Goal: Task Accomplishment & Management: Manage account settings

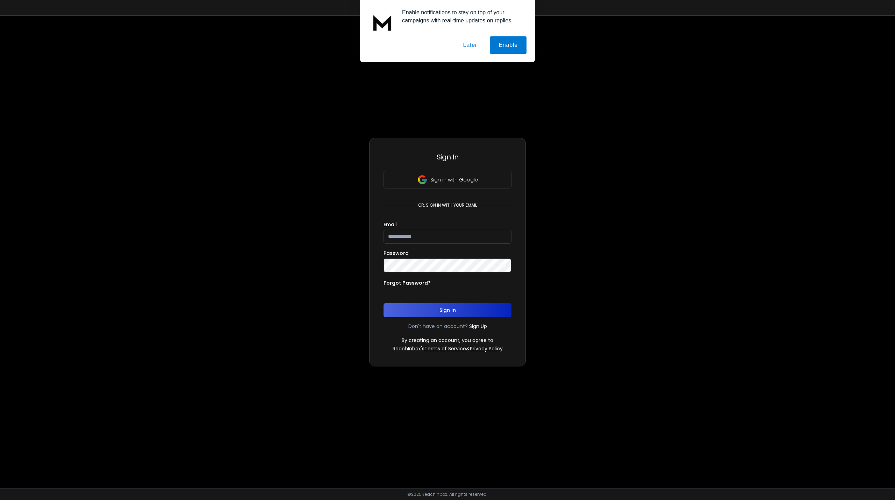
drag, startPoint x: 0, startPoint y: 0, endPoint x: 428, endPoint y: 241, distance: 491.3
click at [428, 241] on input "email" at bounding box center [448, 237] width 128 height 14
type input "*"
type input "**********"
click at [384, 303] on button "Sign In" at bounding box center [448, 310] width 128 height 14
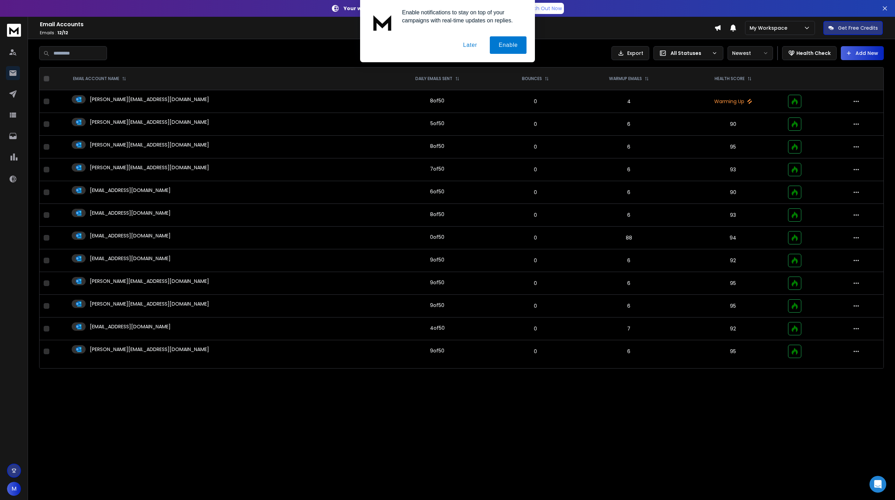
click at [474, 48] on button "Later" at bounding box center [469, 44] width 31 height 17
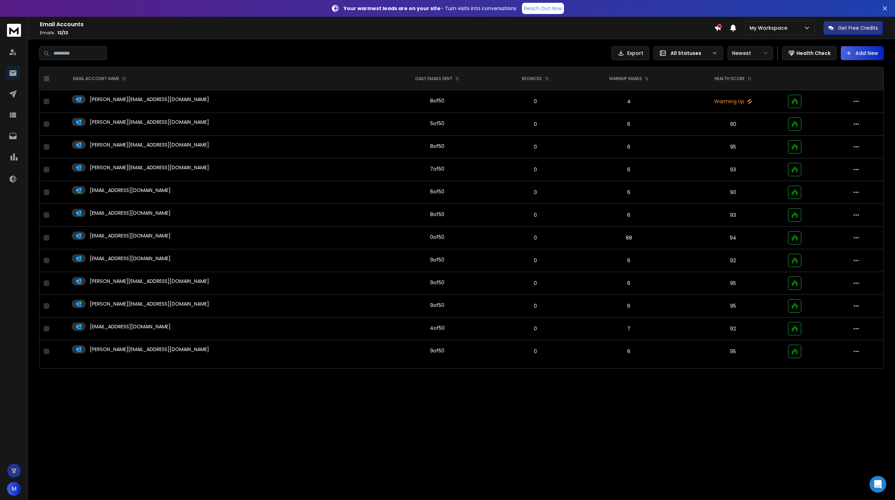
click at [738, 200] on td "90" at bounding box center [733, 192] width 101 height 23
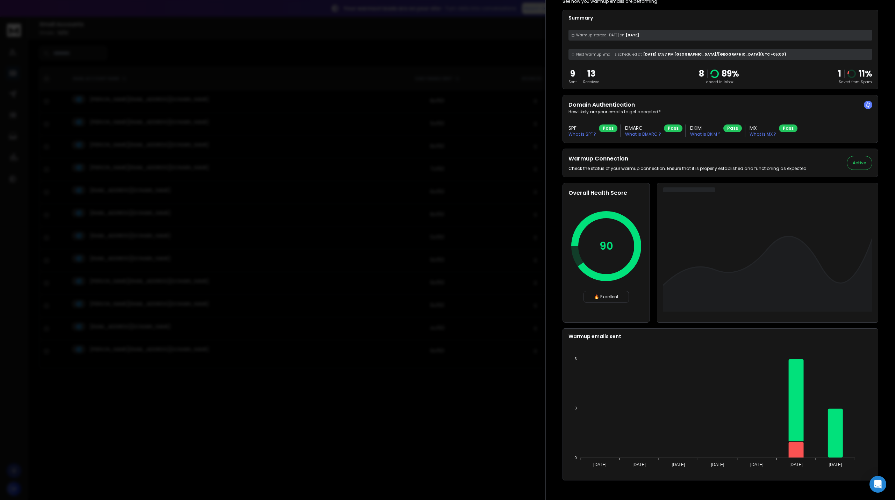
click at [471, 285] on div at bounding box center [447, 250] width 895 height 500
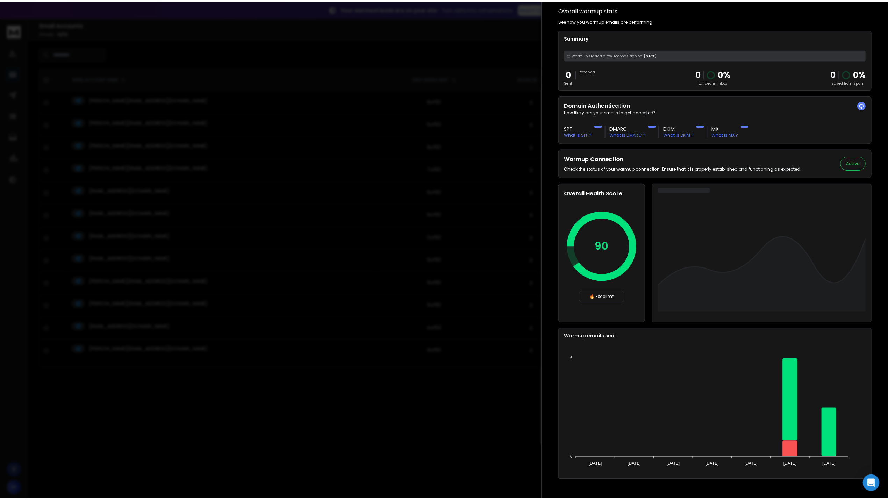
scroll to position [52, 0]
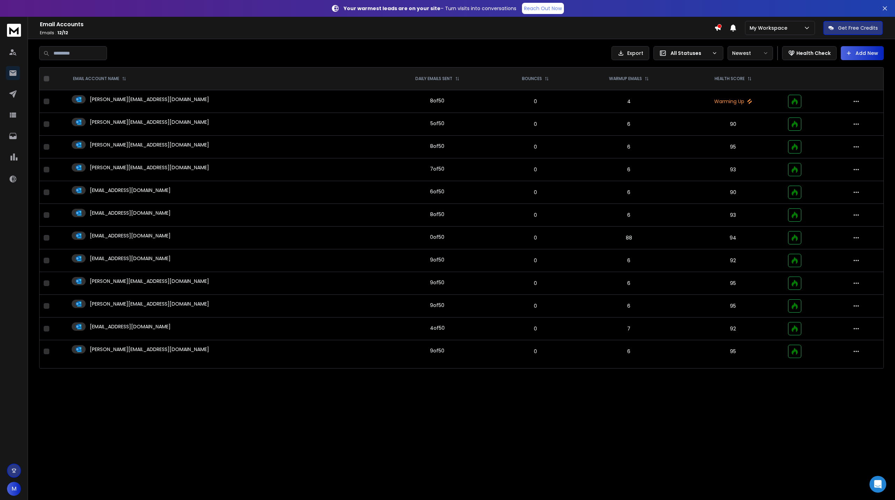
click at [694, 353] on td "95" at bounding box center [733, 351] width 101 height 23
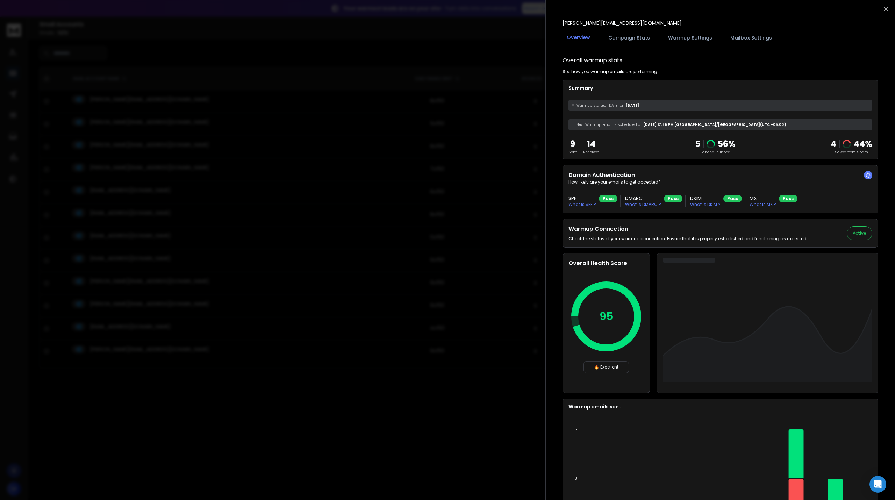
click at [519, 343] on div at bounding box center [447, 250] width 895 height 500
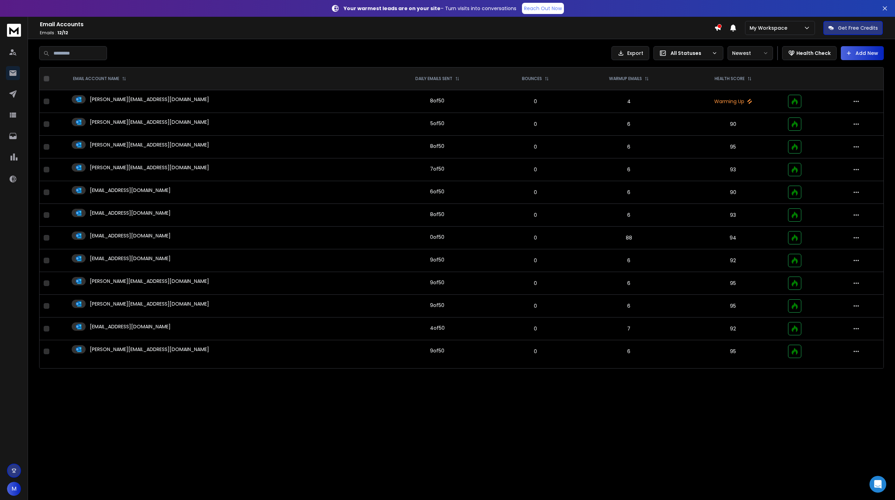
click at [755, 332] on td "92" at bounding box center [733, 329] width 101 height 23
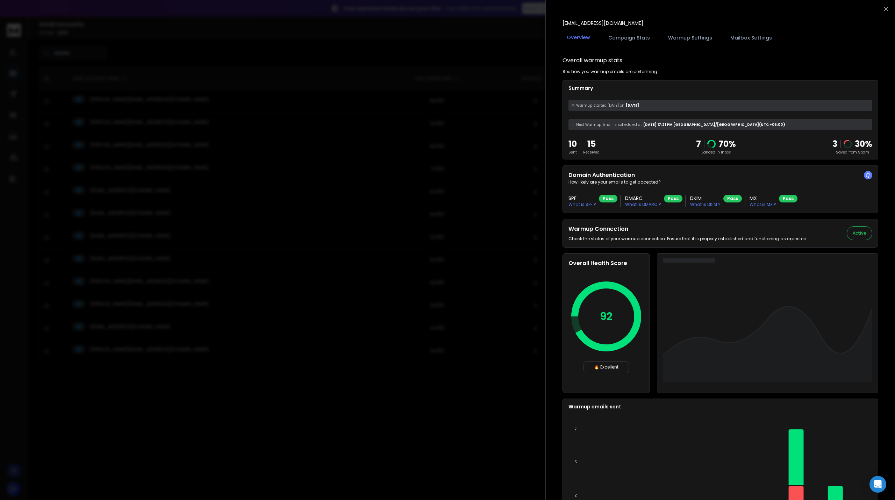
click at [440, 259] on div at bounding box center [447, 250] width 895 height 500
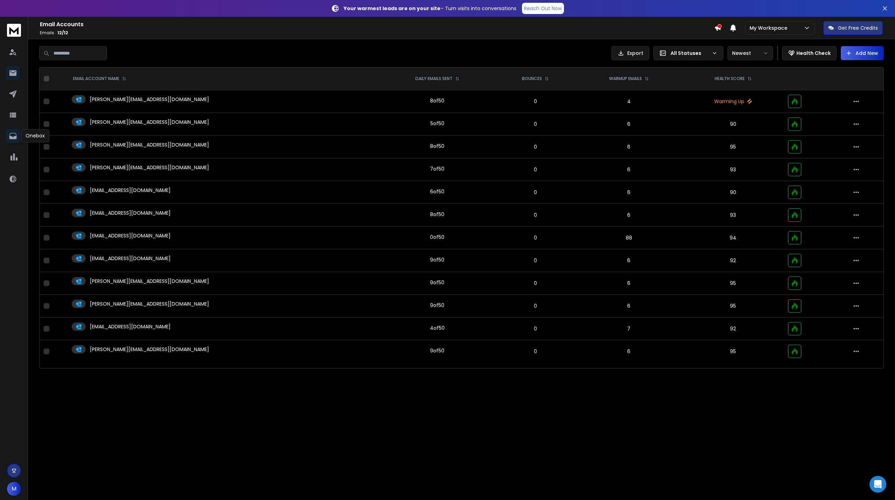
click at [14, 139] on icon at bounding box center [13, 136] width 8 height 8
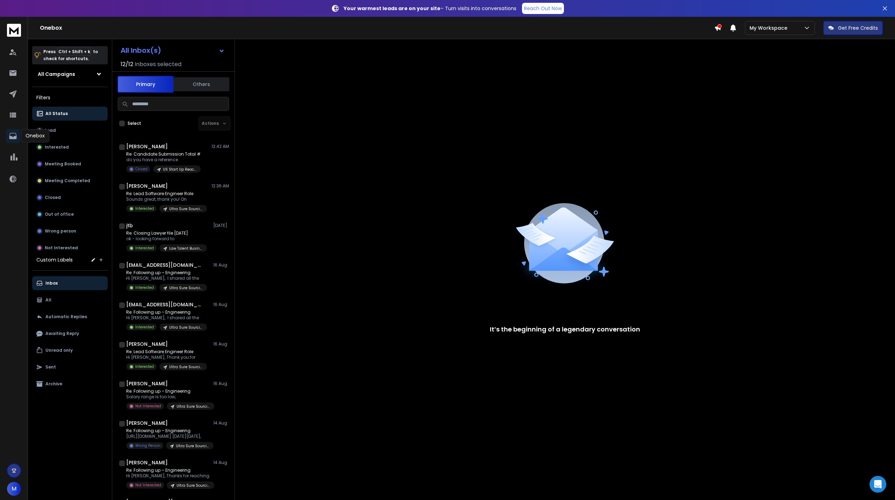
click at [187, 81] on button "Others" at bounding box center [201, 84] width 56 height 15
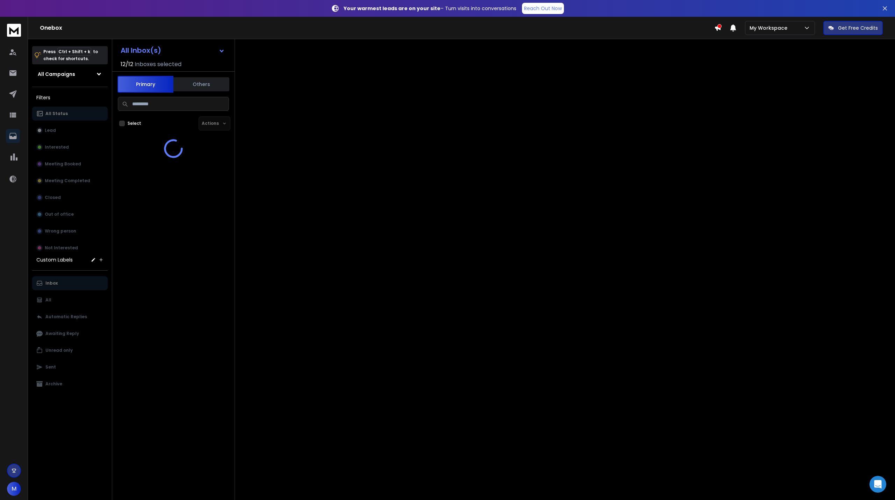
click at [138, 90] on button "Primary" at bounding box center [145, 84] width 56 height 17
click at [196, 83] on button "Others" at bounding box center [201, 84] width 56 height 17
click at [6, 101] on div at bounding box center [14, 95] width 16 height 17
click at [8, 100] on link at bounding box center [13, 94] width 14 height 14
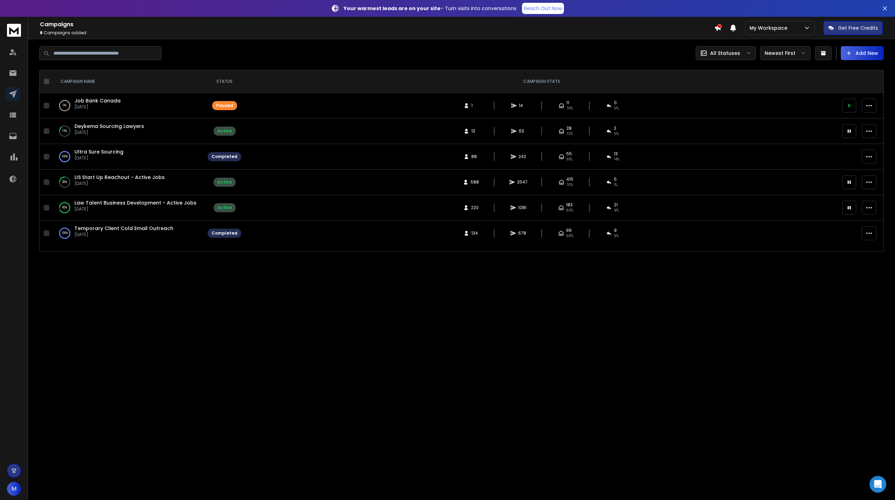
click at [432, 211] on div "220 1081 183 80 % 21 9 %" at bounding box center [542, 207] width 584 height 11
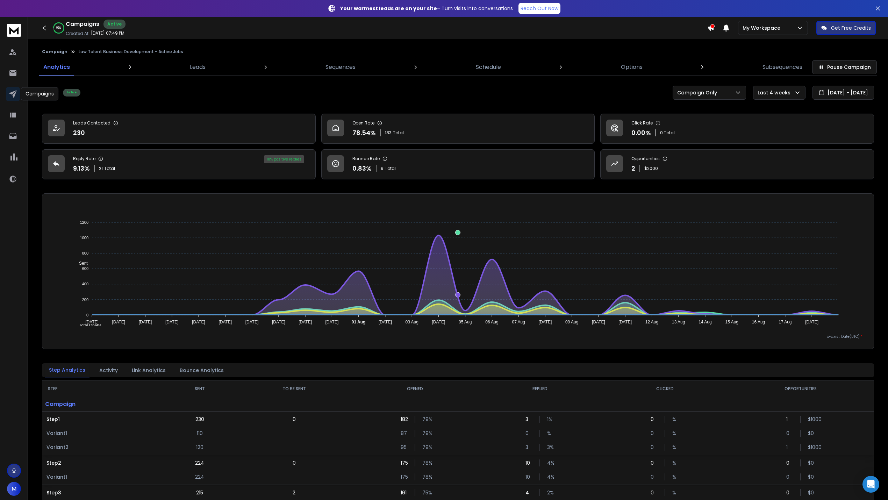
click at [10, 92] on icon at bounding box center [13, 94] width 8 height 8
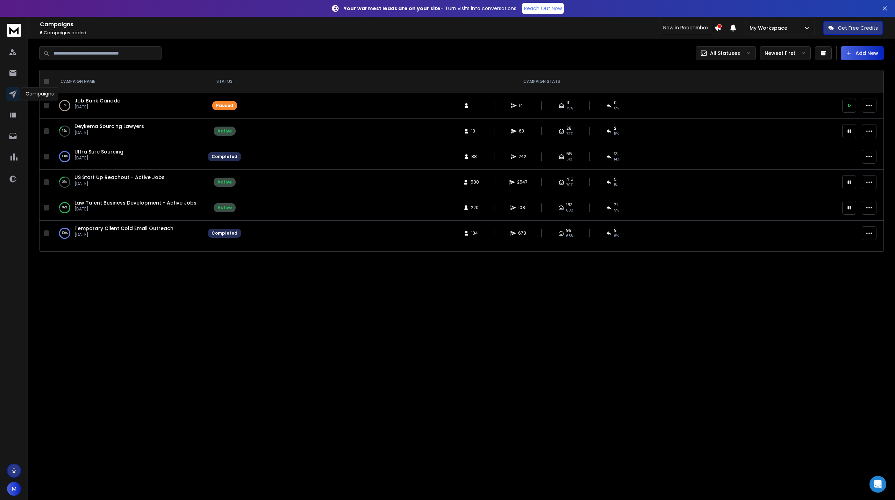
click at [720, 30] on icon at bounding box center [717, 27] width 7 height 7
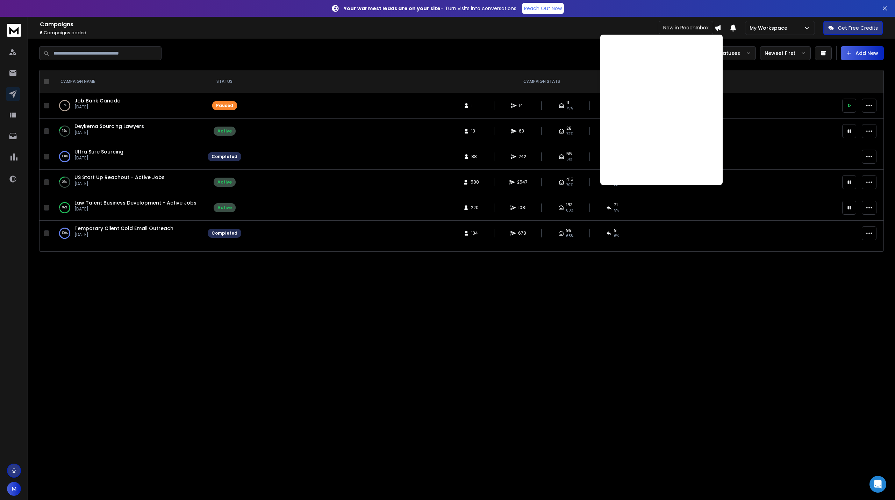
click at [719, 28] on icon at bounding box center [718, 28] width 6 height 6
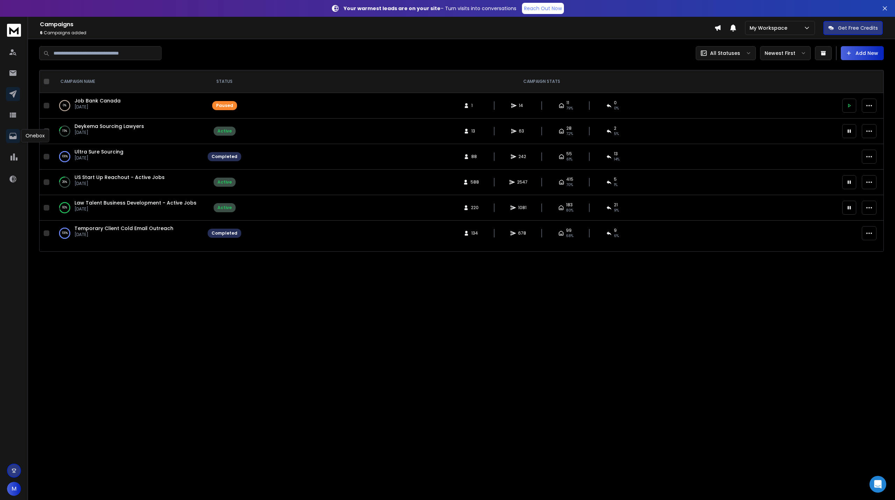
click at [8, 134] on link at bounding box center [13, 136] width 14 height 14
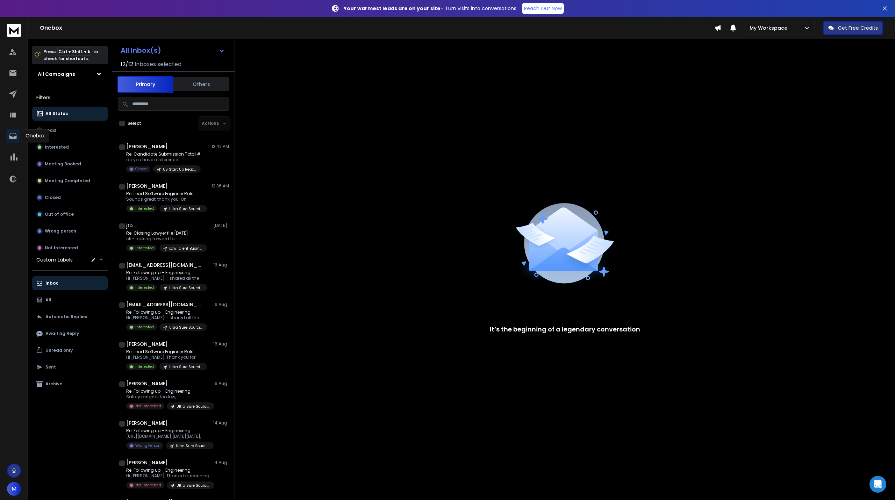
click at [191, 79] on button "Others" at bounding box center [201, 84] width 56 height 15
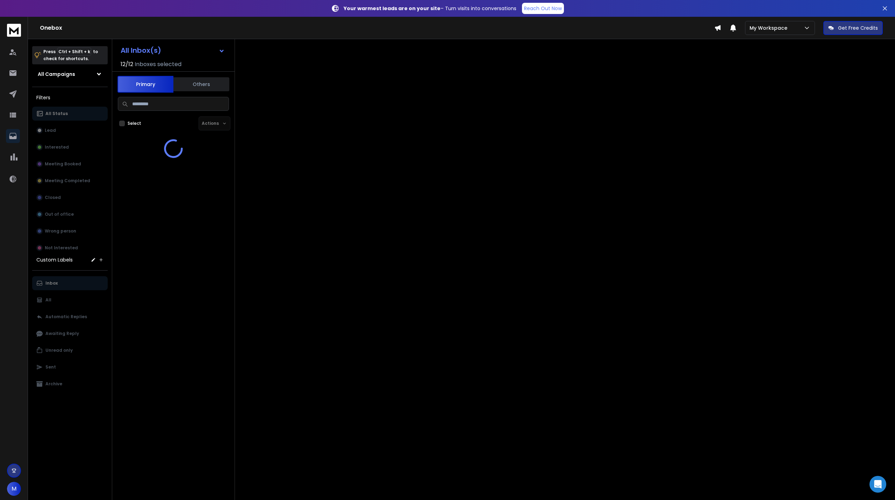
click at [160, 83] on button "Primary" at bounding box center [145, 84] width 56 height 17
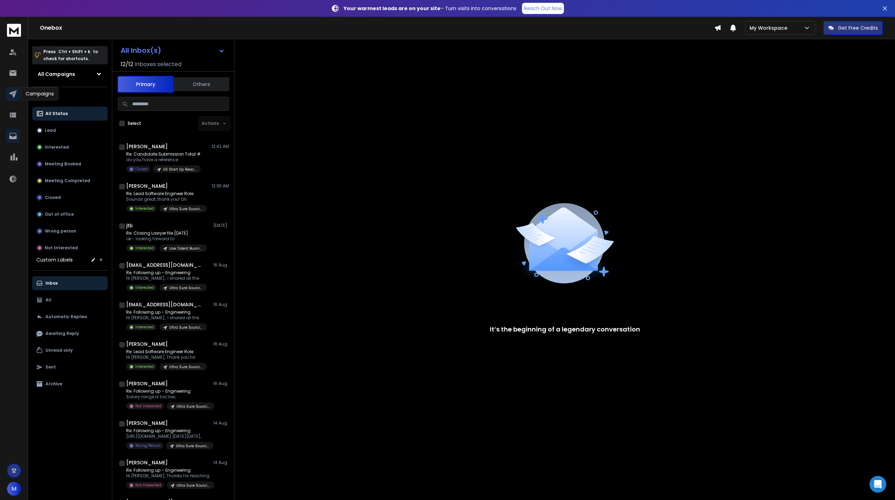
click at [12, 94] on icon at bounding box center [12, 93] width 7 height 7
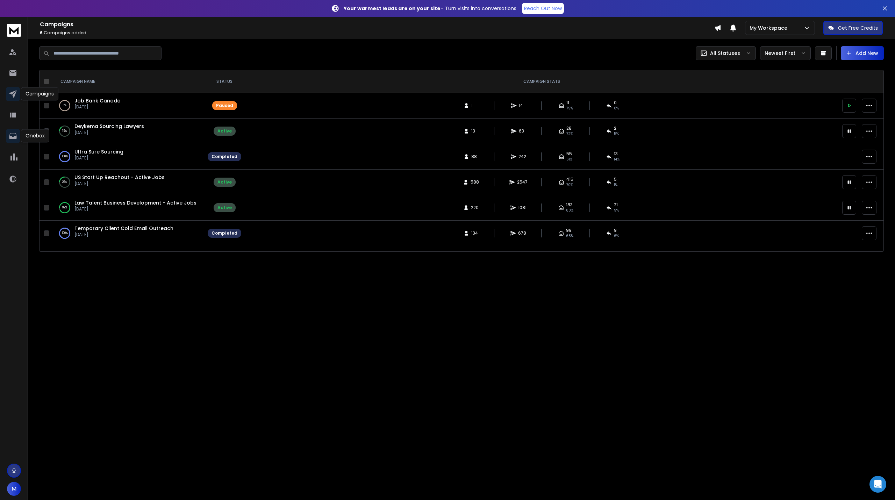
click at [8, 136] on link at bounding box center [13, 136] width 14 height 14
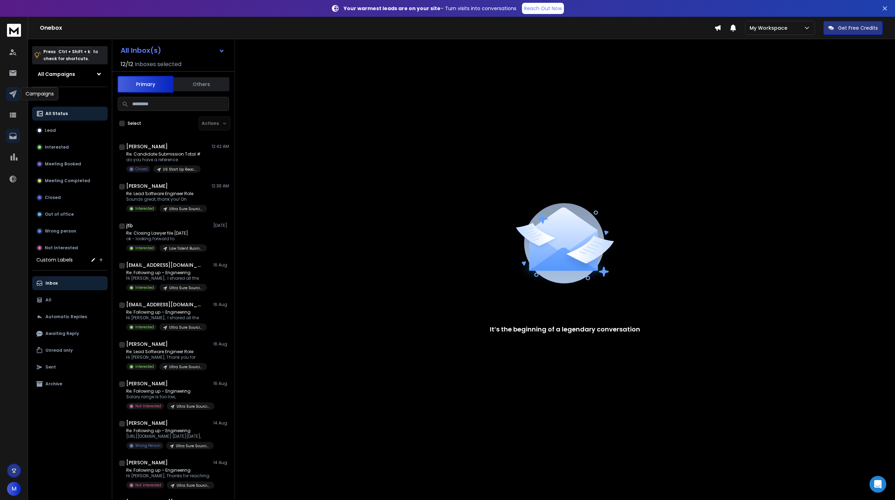
click at [7, 92] on link at bounding box center [13, 94] width 14 height 14
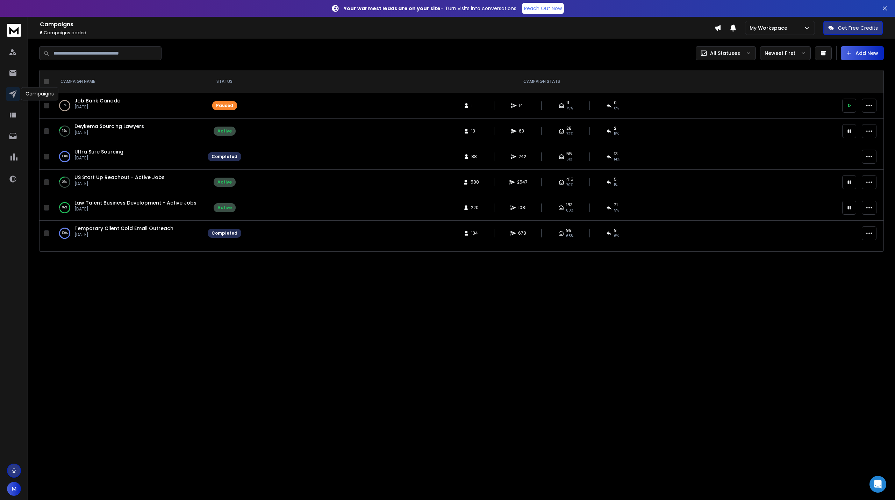
click at [10, 95] on icon at bounding box center [13, 94] width 8 height 8
click at [17, 95] on icon at bounding box center [13, 94] width 8 height 8
click at [9, 76] on icon at bounding box center [13, 73] width 8 height 8
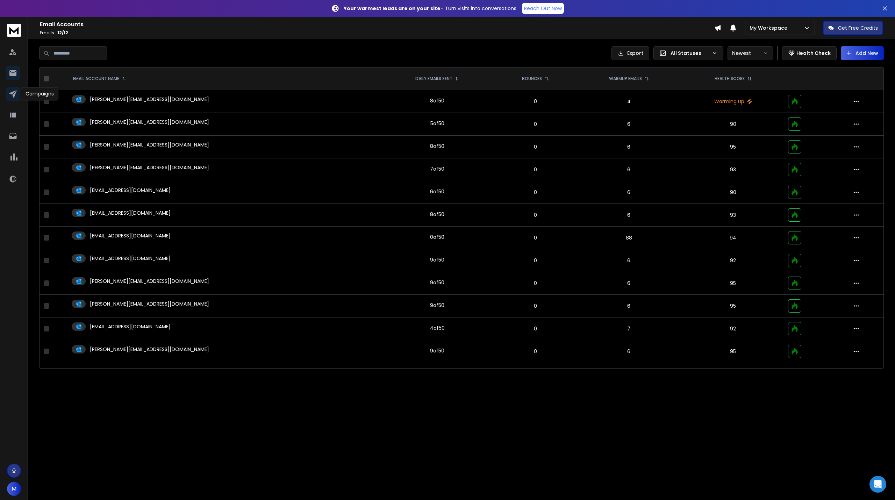
click at [10, 97] on icon at bounding box center [13, 94] width 8 height 8
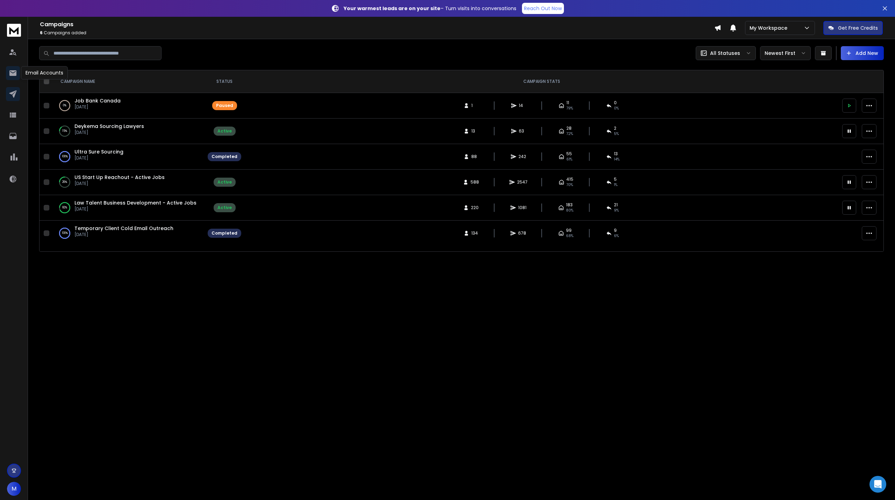
click at [15, 78] on link at bounding box center [13, 73] width 14 height 14
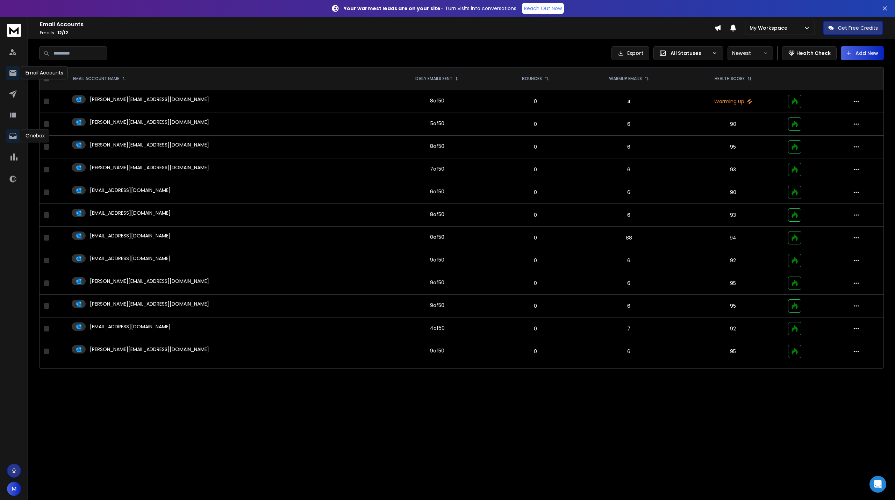
click at [15, 135] on icon at bounding box center [13, 136] width 8 height 8
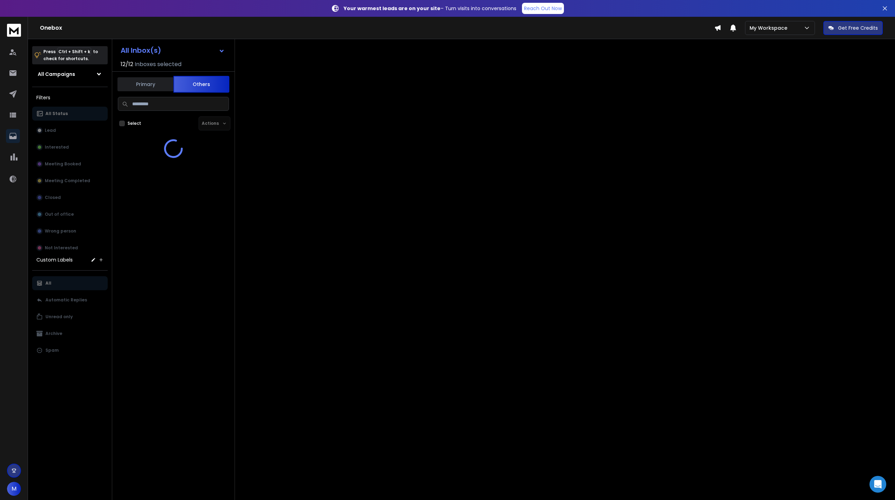
click at [206, 78] on button "Others" at bounding box center [201, 84] width 56 height 17
click at [154, 86] on button "Primary" at bounding box center [145, 84] width 56 height 17
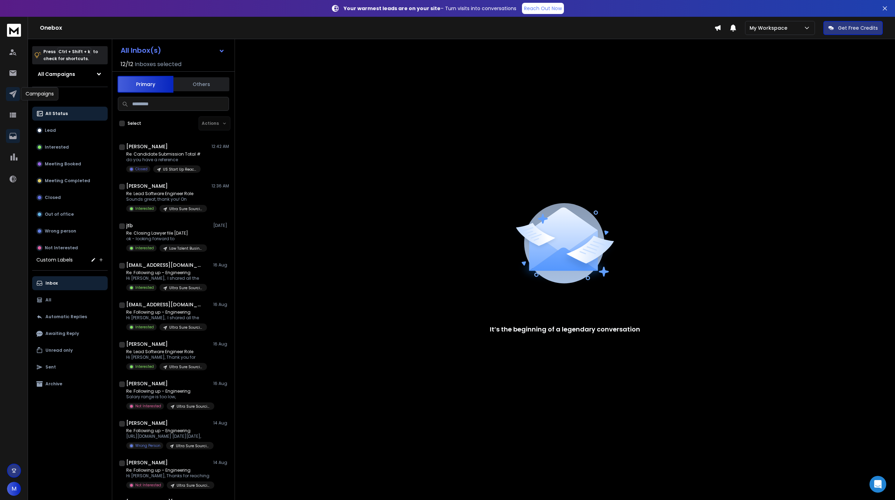
click at [15, 94] on icon at bounding box center [12, 93] width 7 height 7
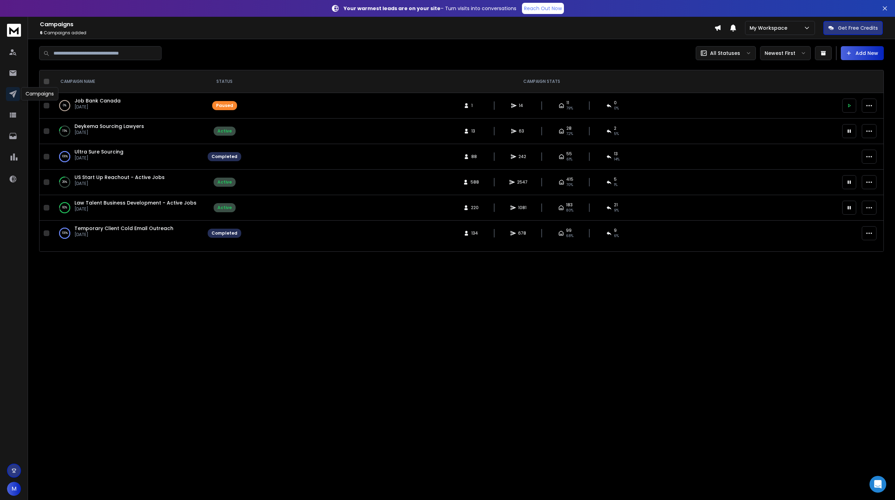
click at [6, 87] on link at bounding box center [13, 94] width 14 height 14
click at [332, 213] on div "220 1081 183 80 % 21 9 %" at bounding box center [542, 207] width 584 height 11
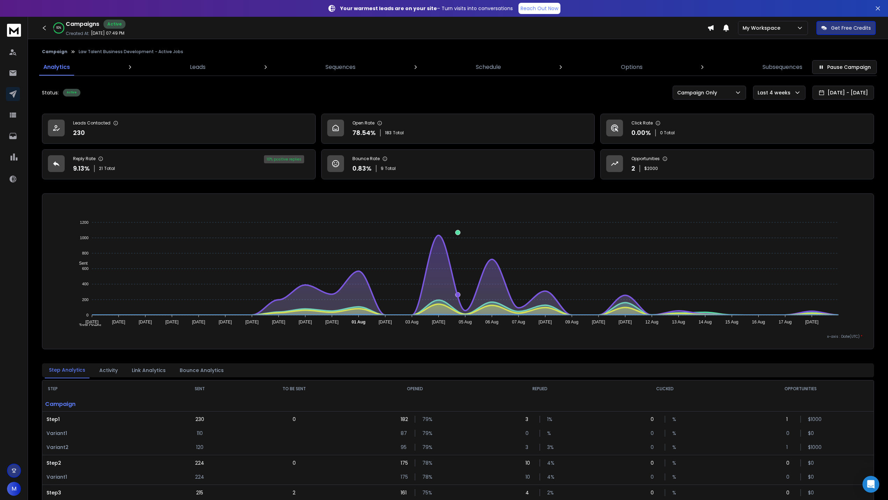
scroll to position [88, 0]
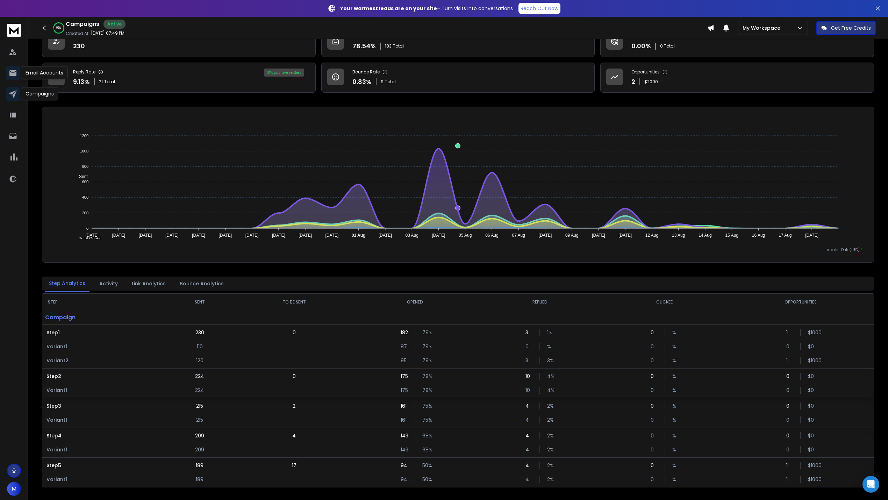
click at [13, 78] on link at bounding box center [13, 73] width 14 height 14
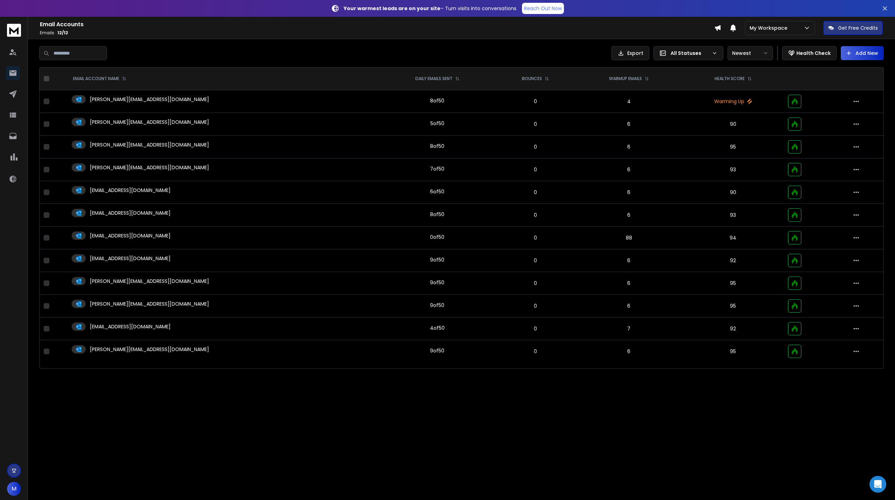
click at [295, 347] on div "ali@talentvibemail.com" at bounding box center [224, 349] width 304 height 8
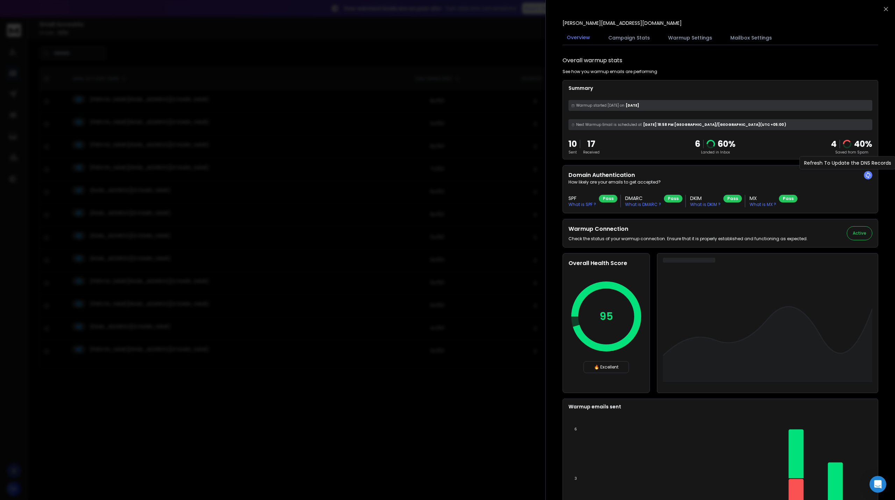
click at [866, 176] on icon at bounding box center [868, 175] width 7 height 7
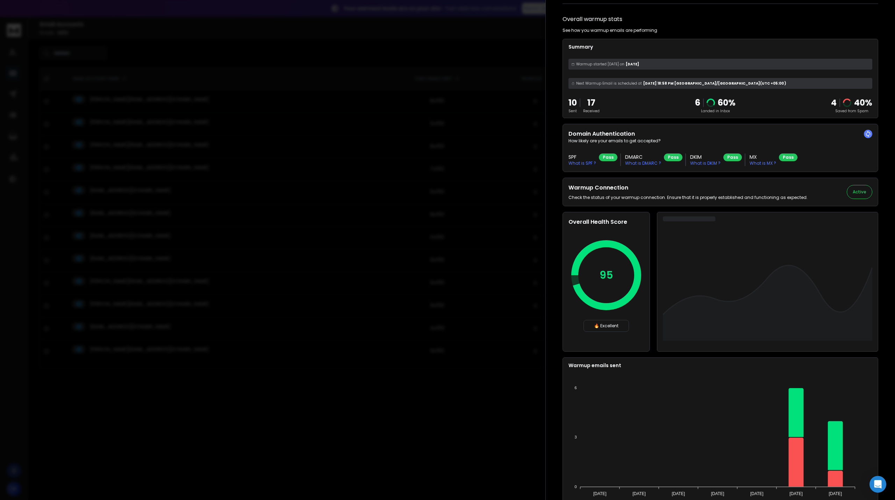
scroll to position [71, 0]
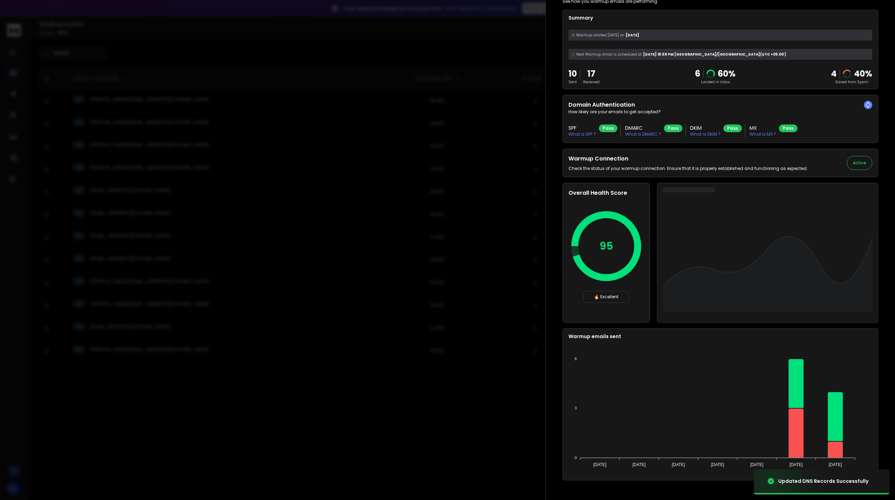
click at [627, 265] on div "95" at bounding box center [606, 246] width 70 height 70
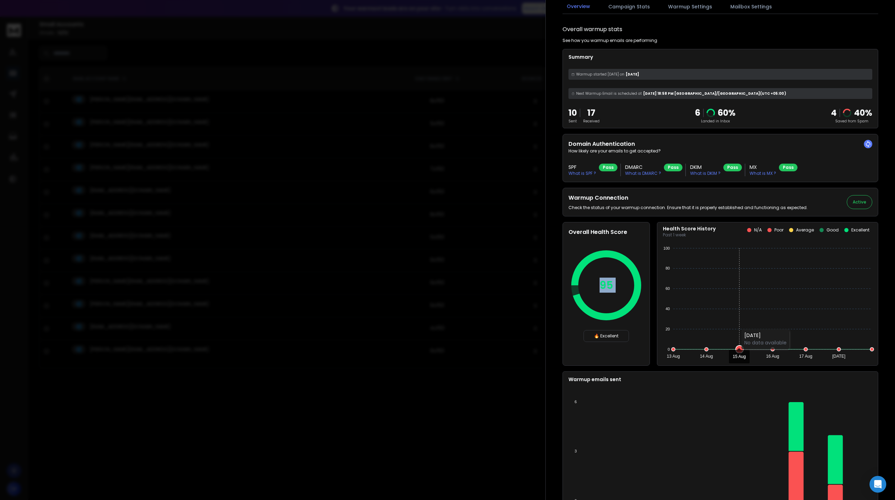
scroll to position [0, 0]
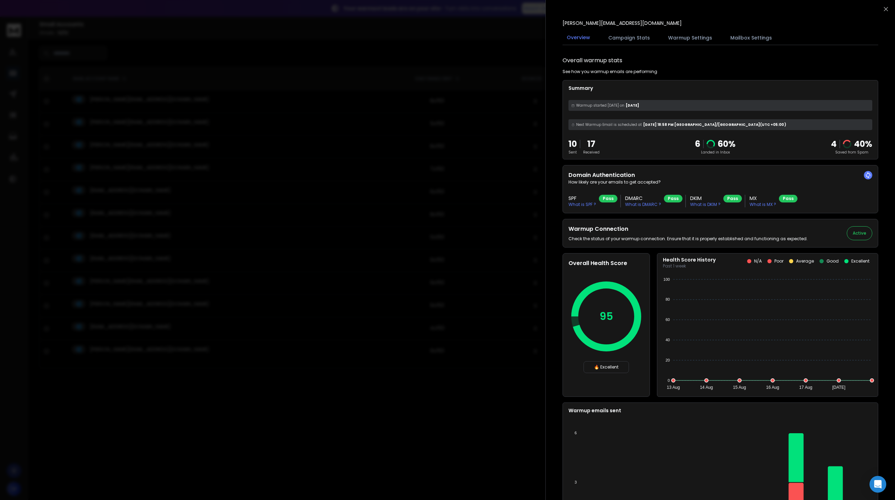
click at [775, 263] on p "Poor" at bounding box center [779, 261] width 9 height 6
click at [634, 303] on div "95" at bounding box center [606, 316] width 70 height 70
click at [592, 143] on p "17" at bounding box center [591, 143] width 16 height 11
click at [707, 143] on icon at bounding box center [710, 144] width 7 height 7
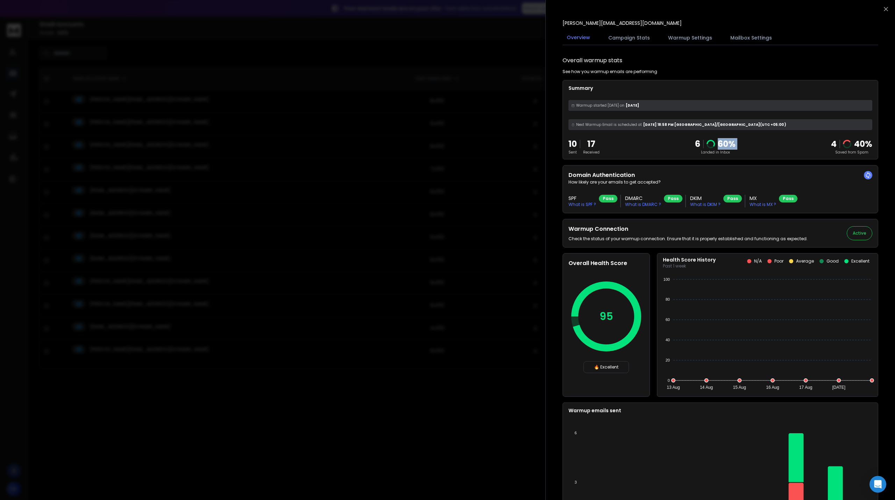
click at [707, 143] on icon at bounding box center [710, 144] width 7 height 7
click at [707, 148] on icon at bounding box center [711, 144] width 8 height 8
click at [835, 142] on div "4 40 %" at bounding box center [851, 143] width 41 height 11
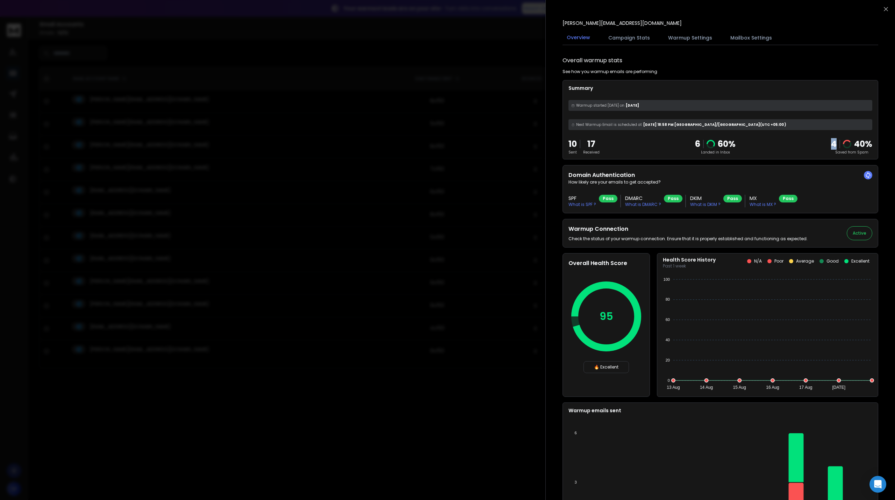
click at [622, 36] on button "Campaign Stats" at bounding box center [629, 37] width 50 height 15
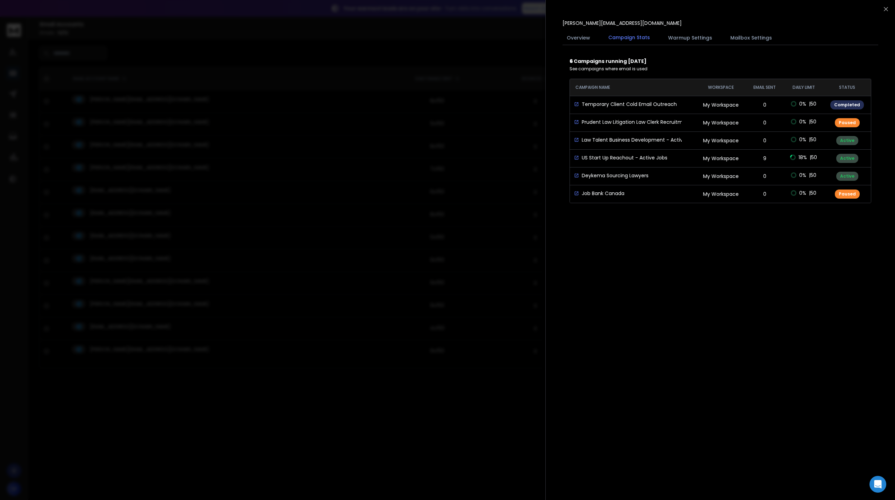
click at [669, 35] on button "Warmup Settings" at bounding box center [690, 37] width 52 height 15
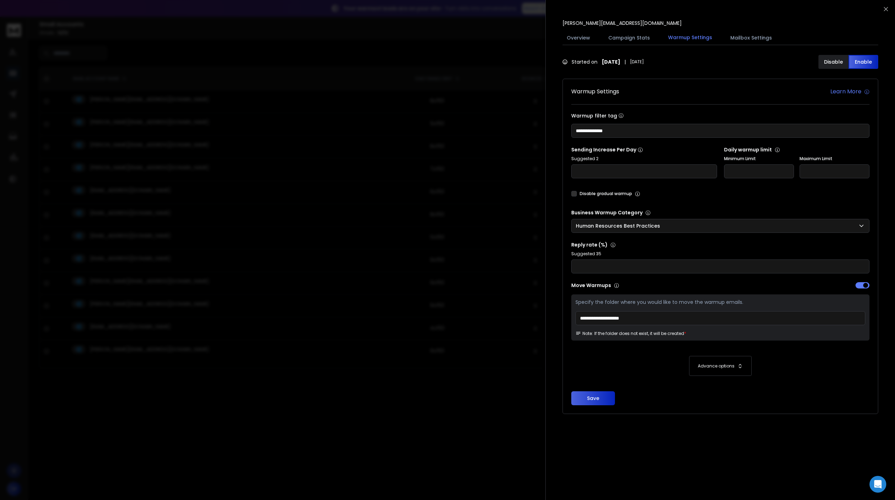
click at [634, 31] on button "Campaign Stats" at bounding box center [629, 37] width 50 height 15
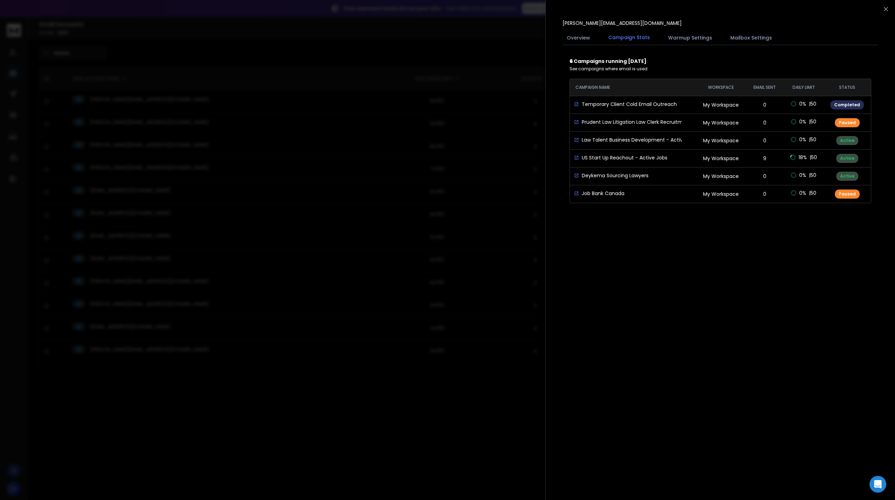
click at [807, 90] on th "DAILY LIMIT" at bounding box center [804, 87] width 40 height 17
click at [736, 36] on button "Mailbox Settings" at bounding box center [751, 37] width 50 height 15
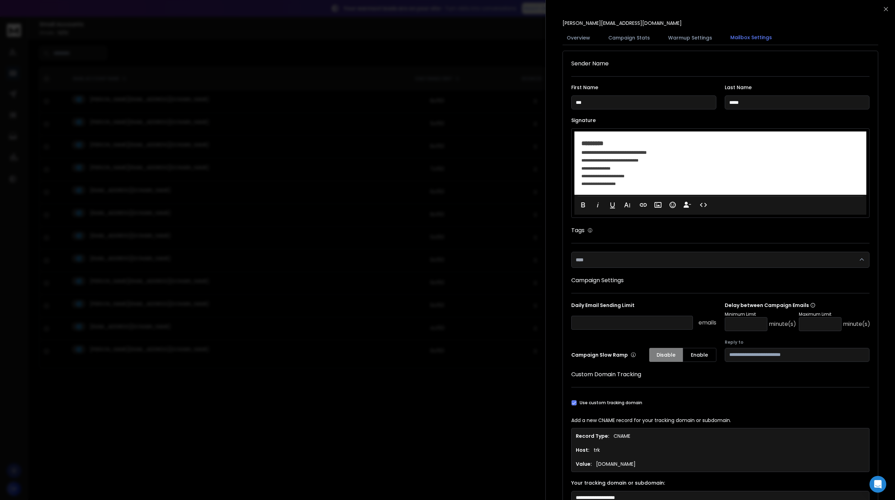
click at [694, 36] on button "Warmup Settings" at bounding box center [690, 37] width 52 height 15
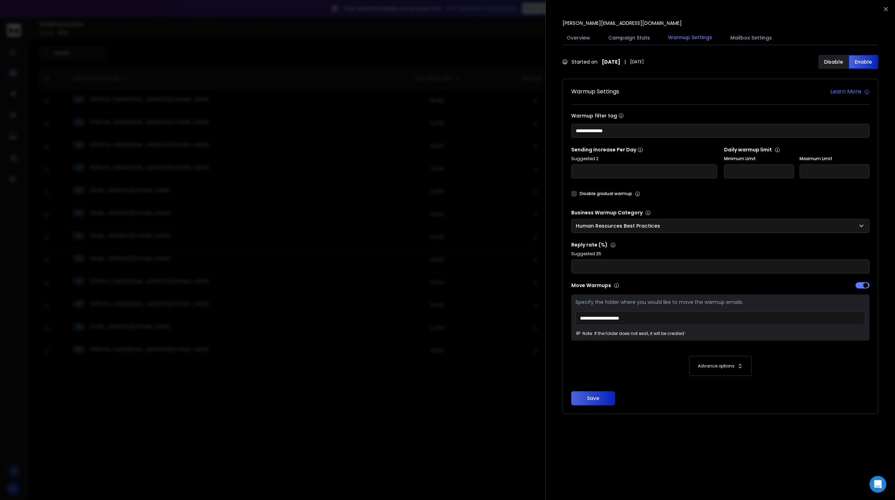
click at [455, 129] on div at bounding box center [447, 250] width 895 height 500
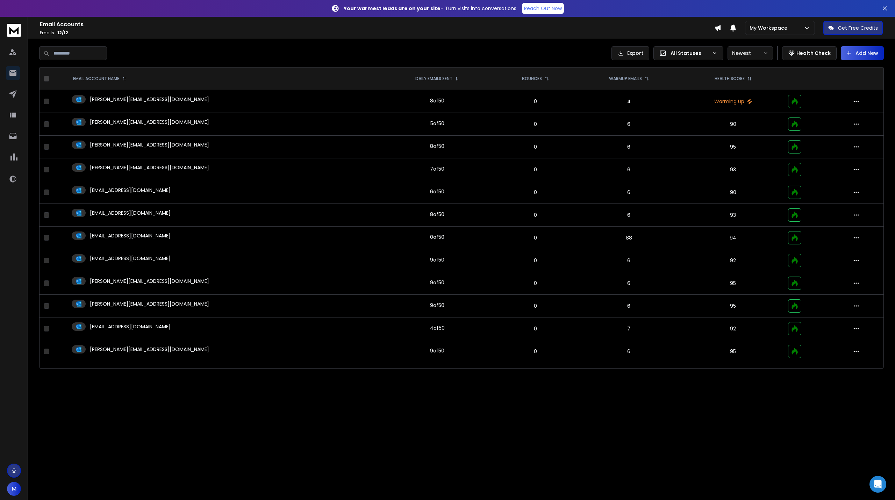
click at [196, 354] on div "[PERSON_NAME][EMAIL_ADDRESS][DOMAIN_NAME]" at bounding box center [224, 349] width 304 height 8
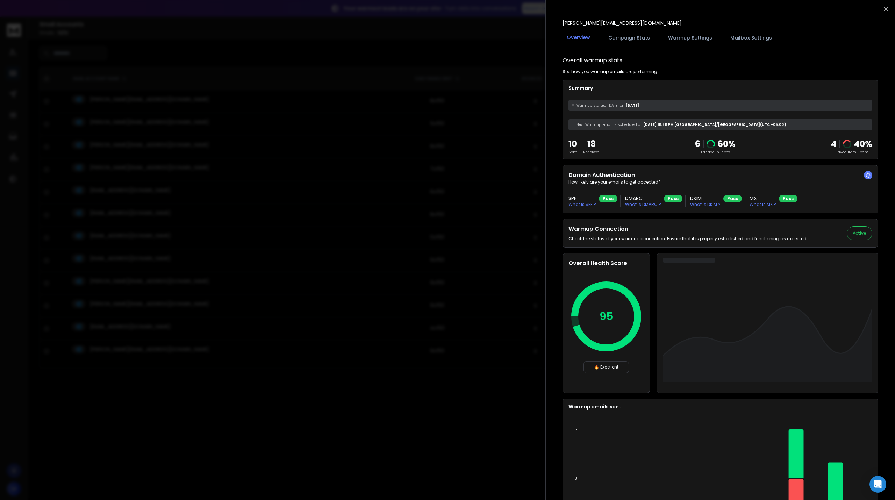
click at [412, 177] on div at bounding box center [447, 250] width 895 height 500
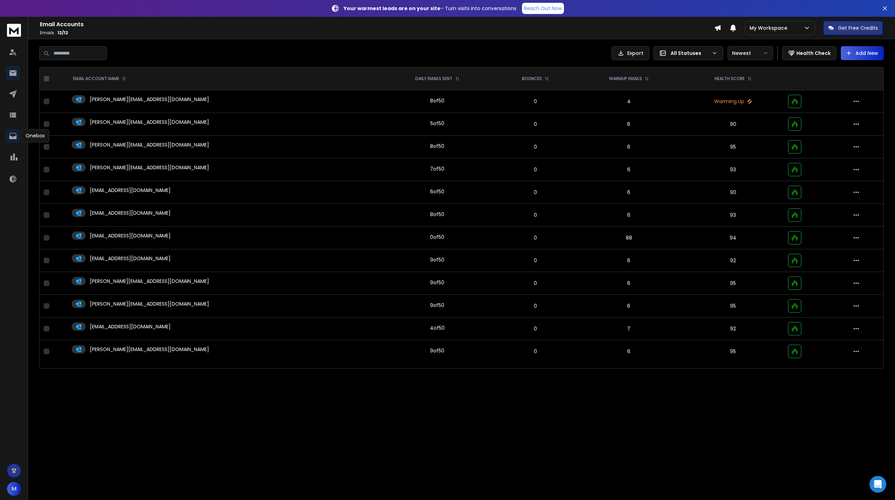
click at [6, 137] on link at bounding box center [13, 136] width 14 height 14
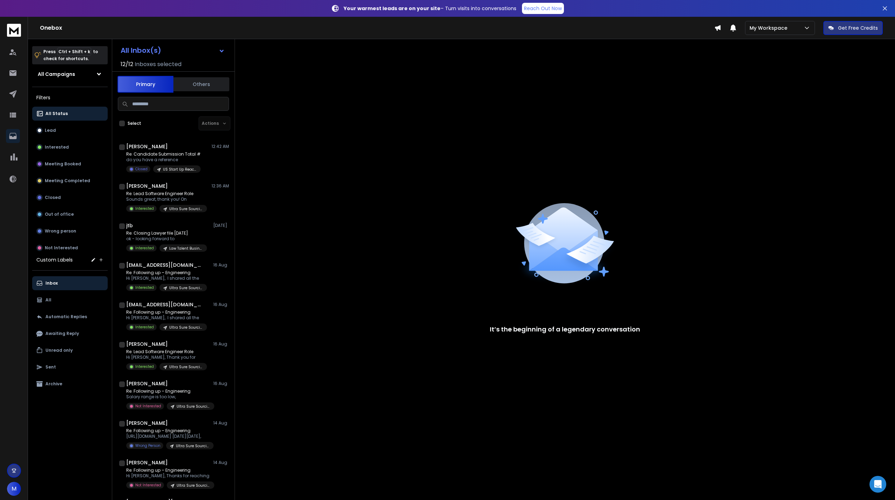
click at [204, 84] on button "Others" at bounding box center [201, 84] width 56 height 15
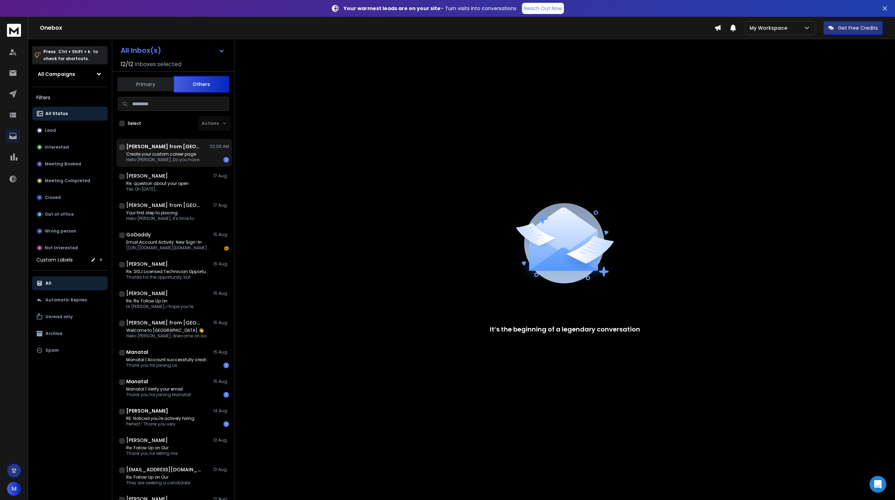
click at [164, 156] on p "Create your custom career page" at bounding box center [162, 154] width 73 height 6
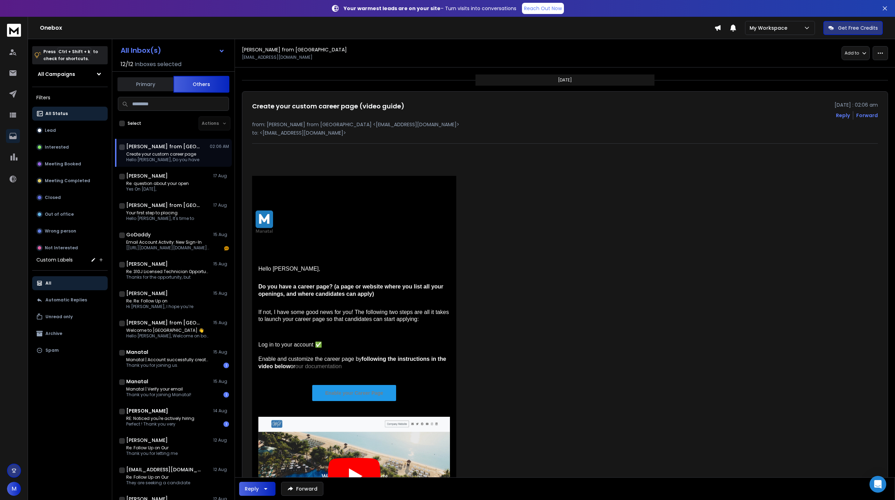
click at [182, 126] on div "Select Actions" at bounding box center [173, 122] width 122 height 17
click at [10, 92] on icon at bounding box center [13, 94] width 8 height 8
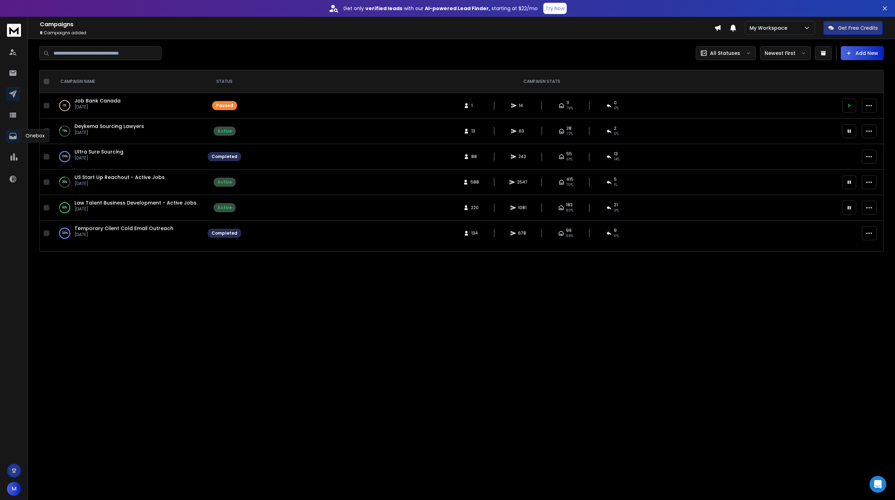
click at [16, 137] on icon at bounding box center [12, 136] width 7 height 6
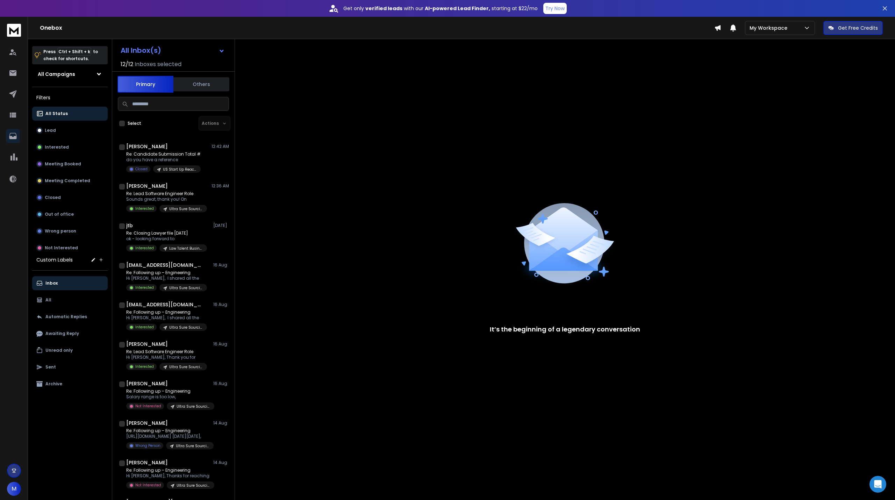
click at [3, 94] on div "M" at bounding box center [14, 260] width 28 height 486
click at [10, 98] on link at bounding box center [13, 94] width 14 height 14
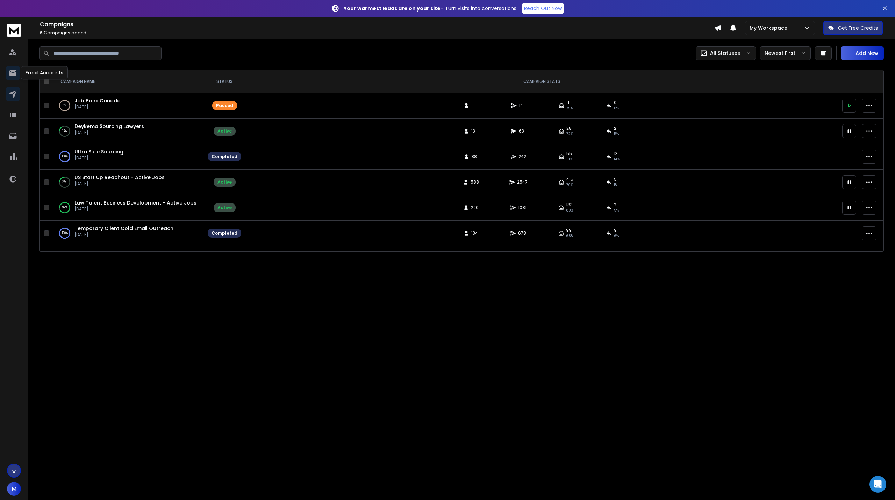
click at [11, 67] on link at bounding box center [13, 73] width 14 height 14
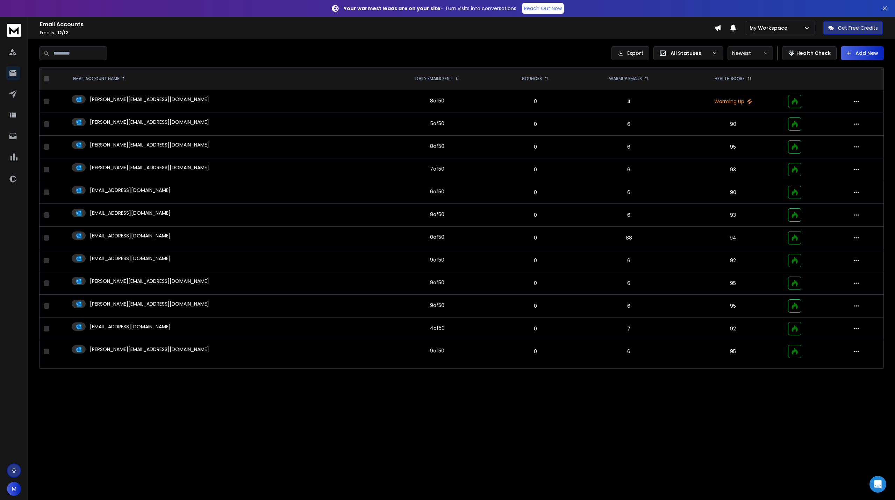
click at [683, 356] on td "95" at bounding box center [733, 351] width 101 height 23
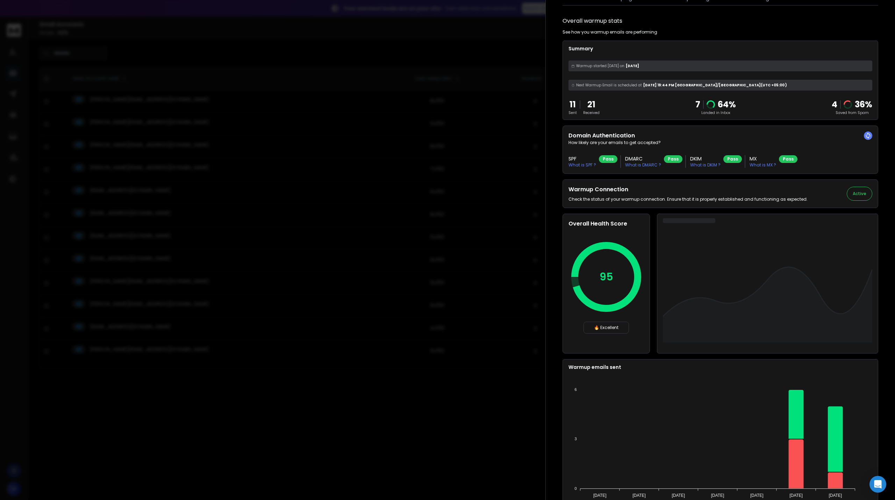
scroll to position [71, 0]
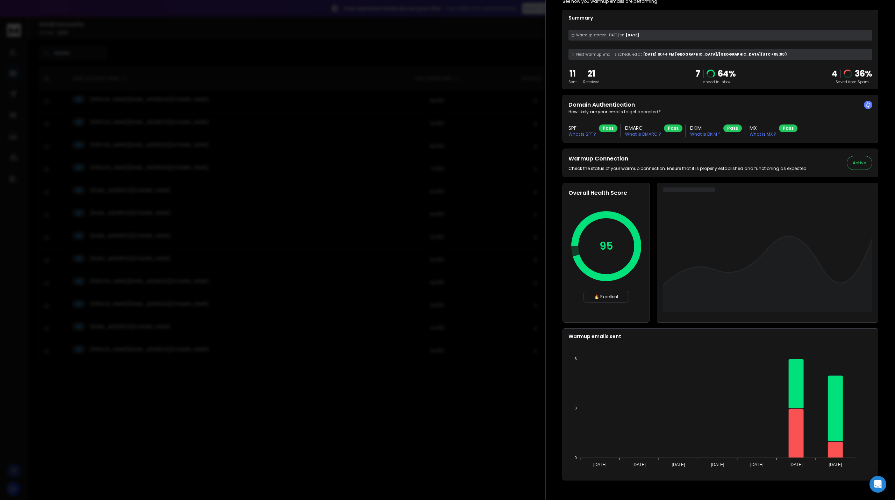
click at [382, 186] on div at bounding box center [447, 250] width 895 height 500
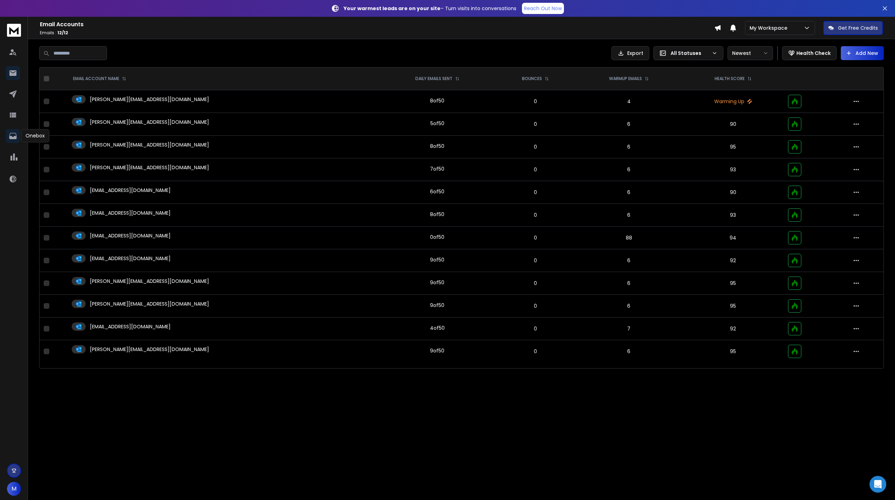
click at [9, 139] on icon at bounding box center [13, 136] width 8 height 8
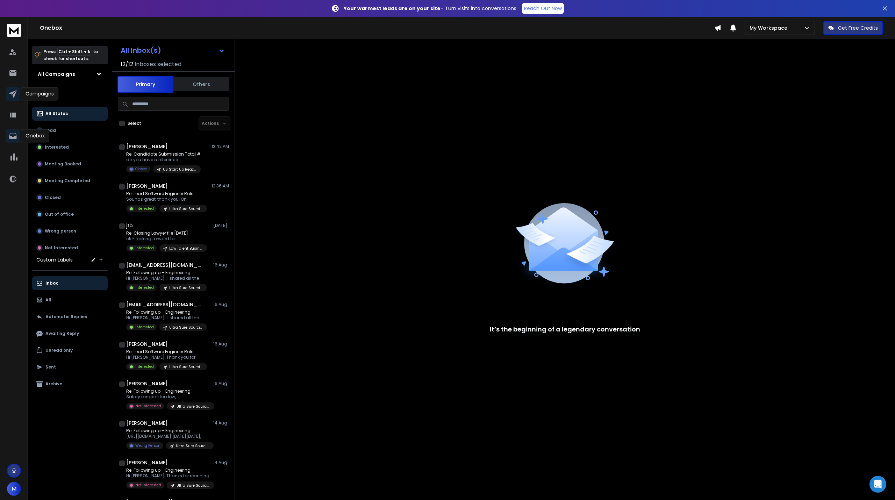
click at [12, 93] on icon at bounding box center [12, 93] width 7 height 7
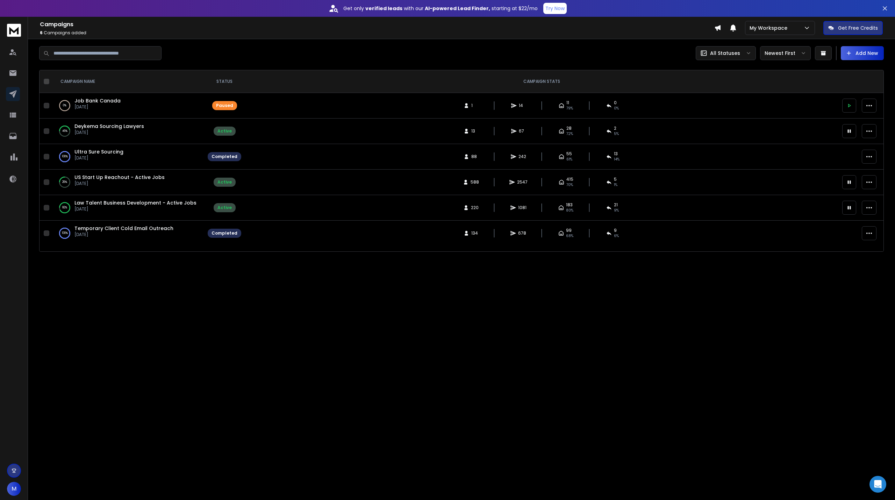
click at [104, 209] on p "[DATE]" at bounding box center [135, 209] width 122 height 6
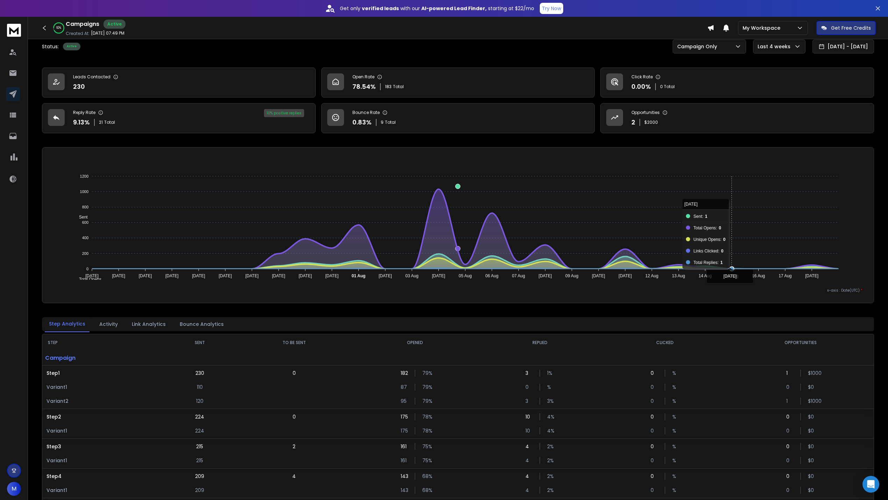
scroll to position [88, 0]
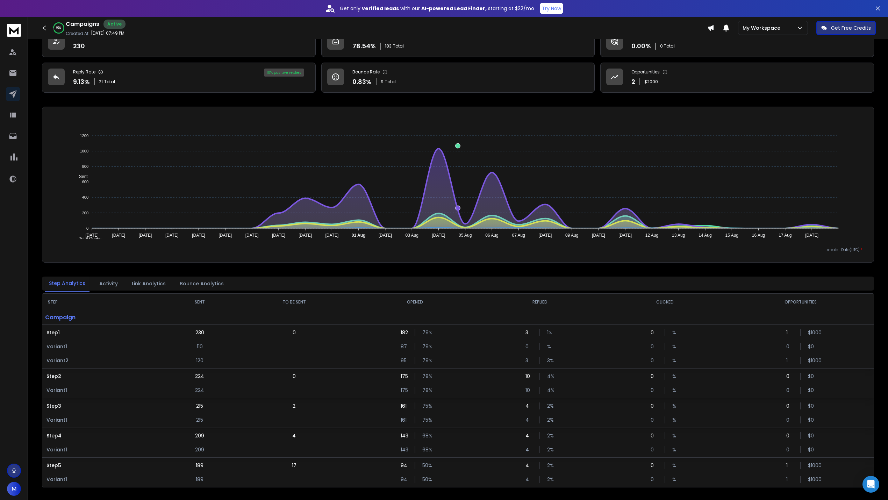
click at [104, 283] on button "Activity" at bounding box center [108, 283] width 27 height 15
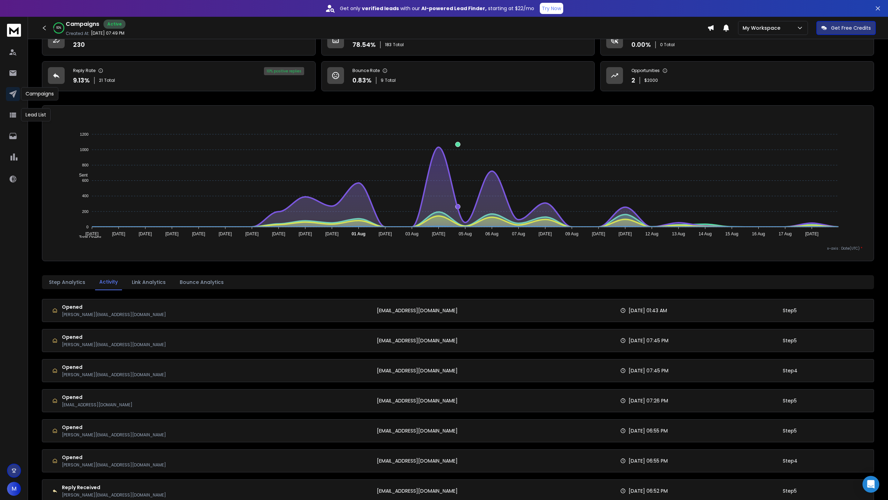
click at [15, 91] on icon at bounding box center [12, 93] width 7 height 7
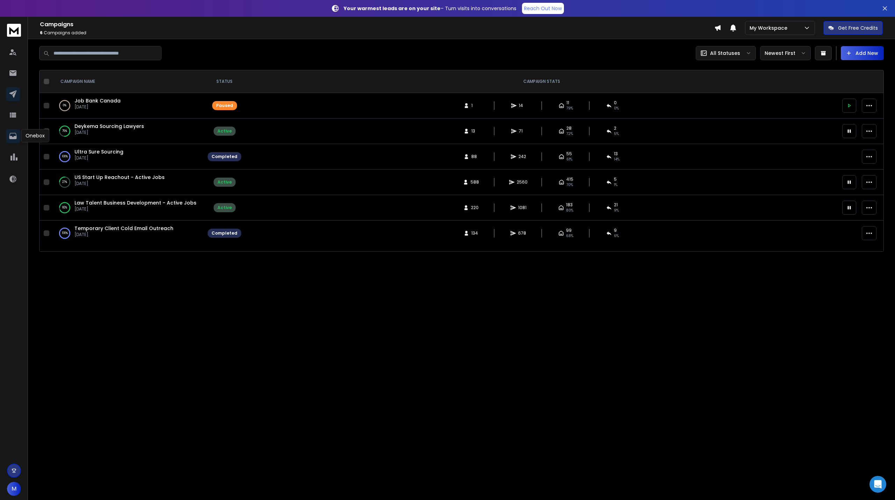
click at [13, 138] on icon at bounding box center [12, 136] width 7 height 6
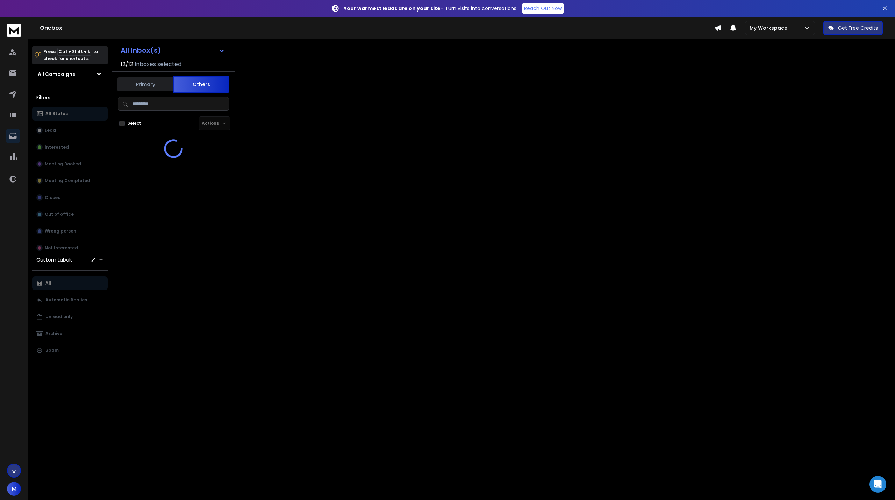
click at [191, 80] on button "Others" at bounding box center [201, 84] width 56 height 17
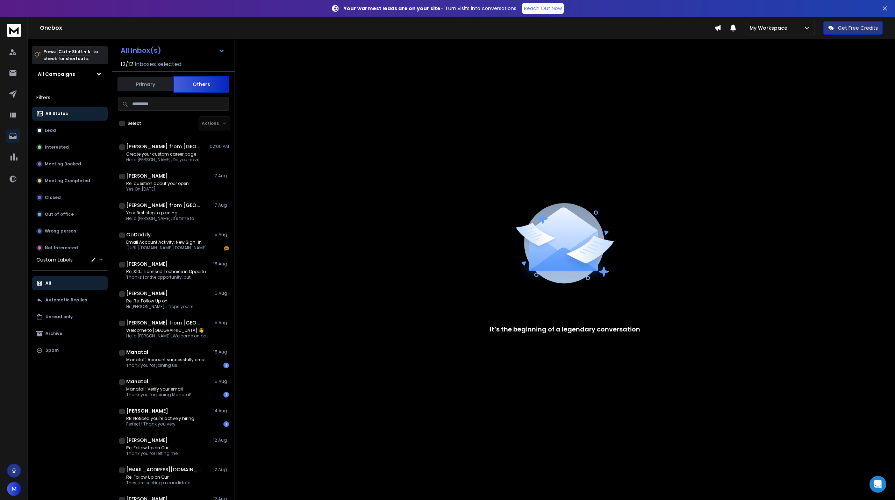
click at [151, 86] on button "Primary" at bounding box center [145, 84] width 56 height 15
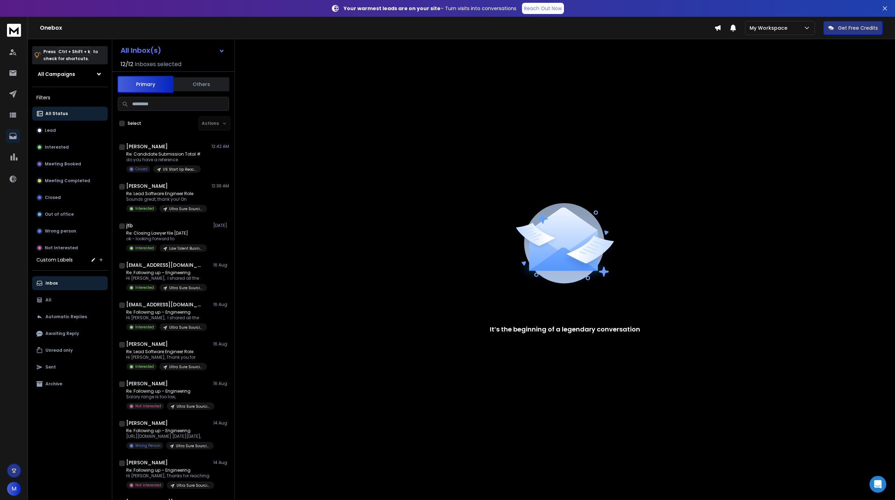
click at [195, 90] on button "Others" at bounding box center [201, 84] width 56 height 15
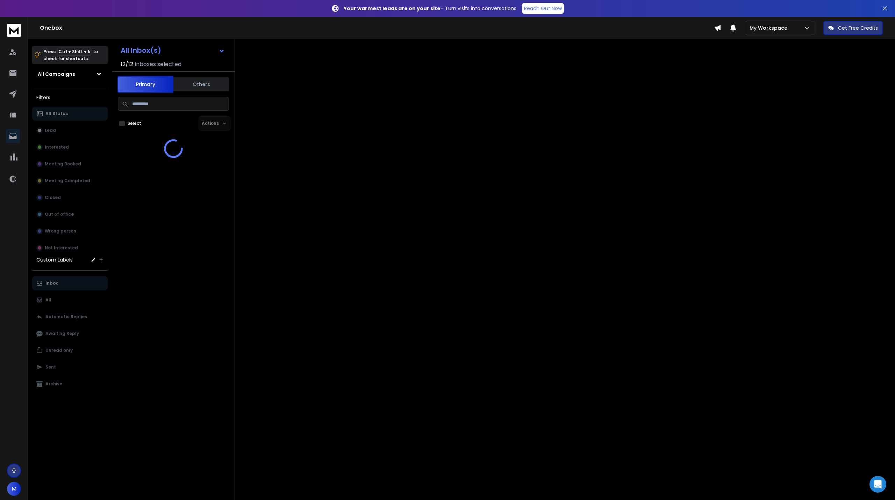
click at [133, 83] on button "Primary" at bounding box center [145, 84] width 56 height 17
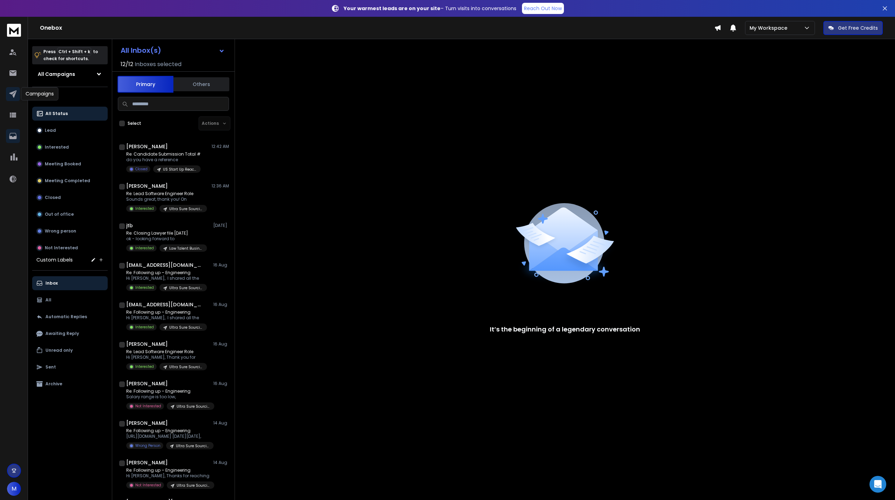
click at [15, 95] on icon at bounding box center [13, 94] width 8 height 8
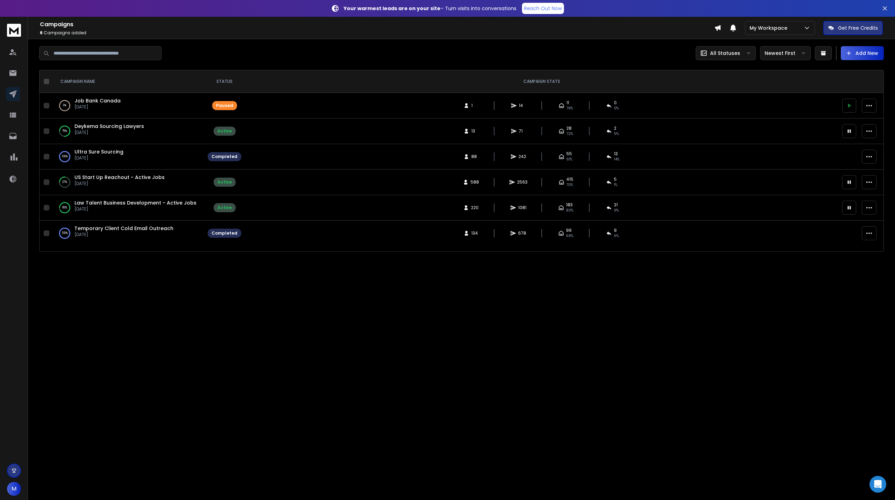
click at [121, 243] on td "100 % Temporary Client Cold Email Outreach [DATE]" at bounding box center [127, 234] width 151 height 26
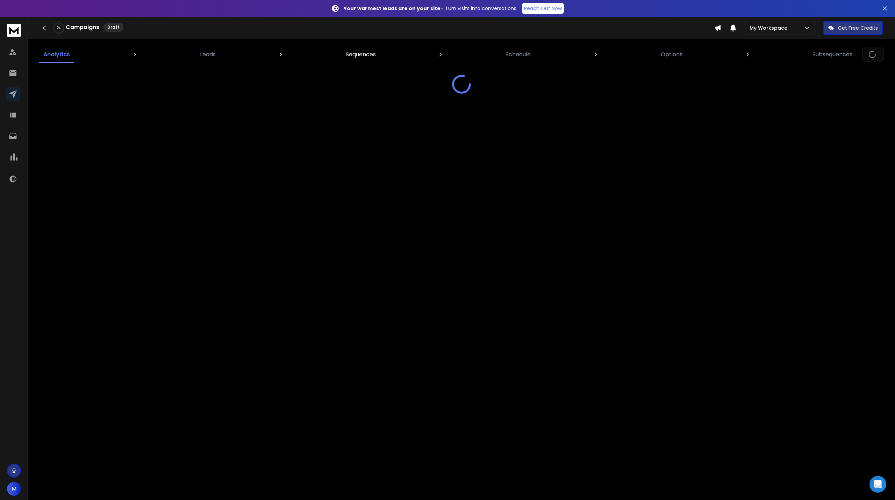
click at [370, 56] on p "Sequences" at bounding box center [361, 54] width 30 height 8
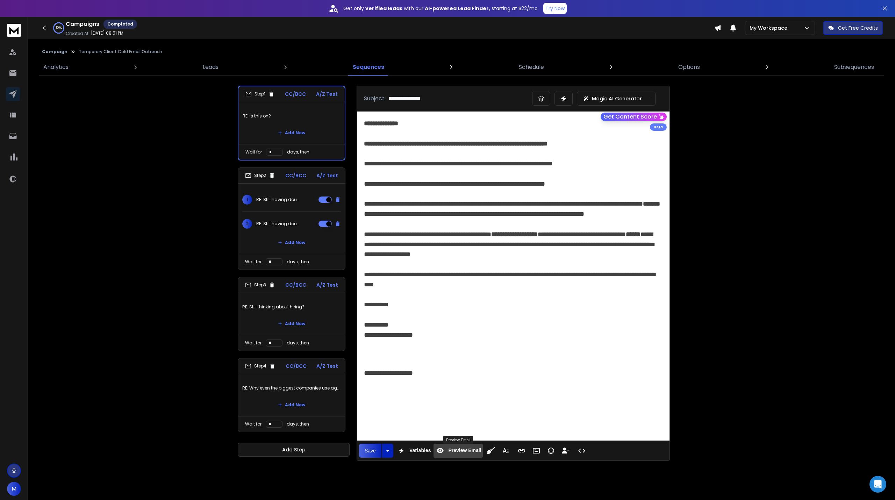
click at [461, 452] on span "Preview Email" at bounding box center [465, 451] width 36 height 6
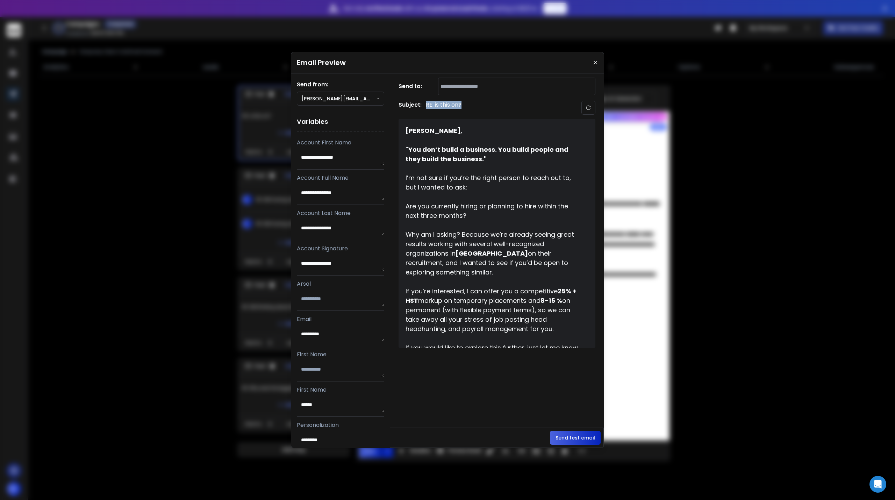
drag, startPoint x: 428, startPoint y: 105, endPoint x: 463, endPoint y: 105, distance: 35.0
click at [462, 105] on p "RE: is this on?" at bounding box center [444, 108] width 36 height 14
click at [594, 60] on icon at bounding box center [596, 63] width 6 height 6
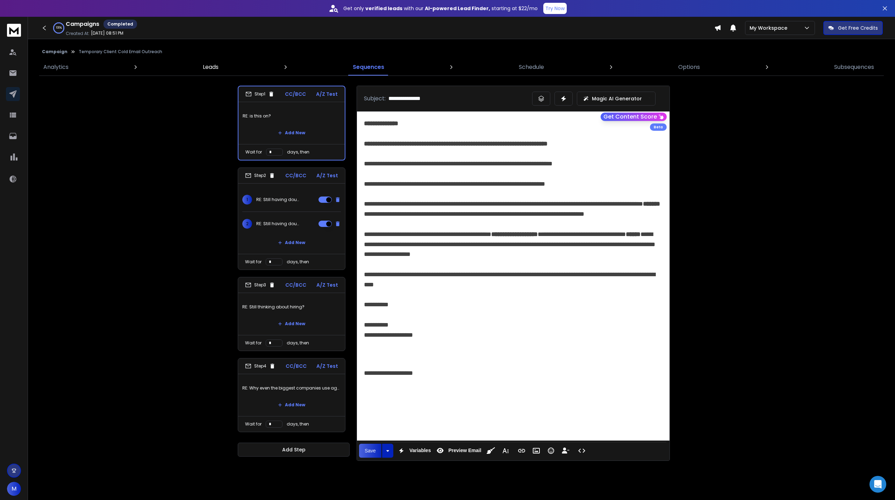
click at [199, 70] on link "Leads" at bounding box center [211, 67] width 24 height 17
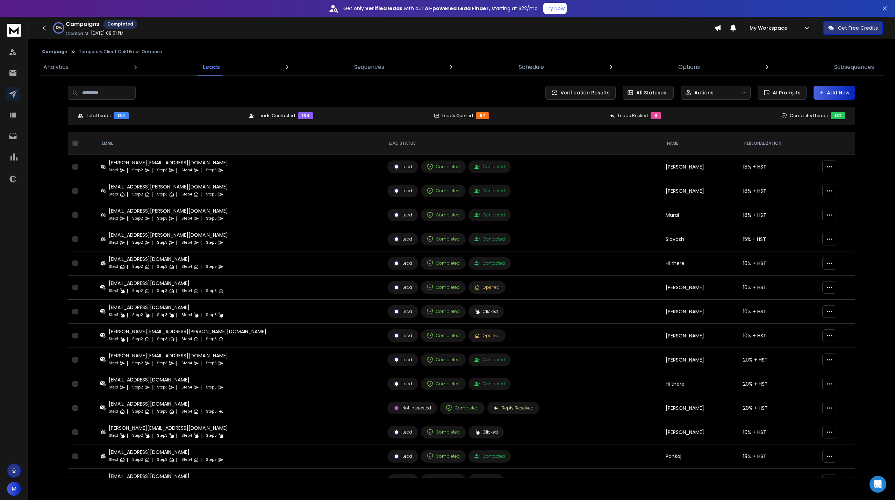
click at [117, 94] on input at bounding box center [102, 93] width 68 height 14
paste input "**********"
type input "**********"
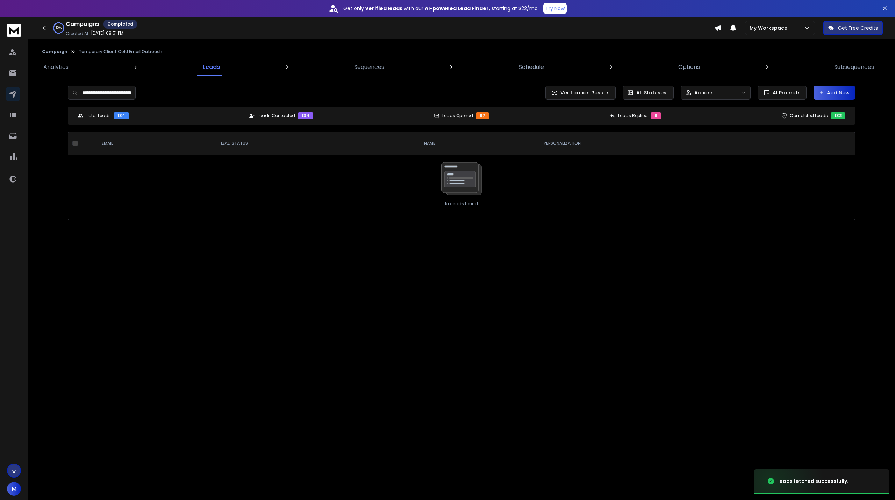
click at [117, 86] on input "**********" at bounding box center [102, 93] width 68 height 14
paste input
type input "**********"
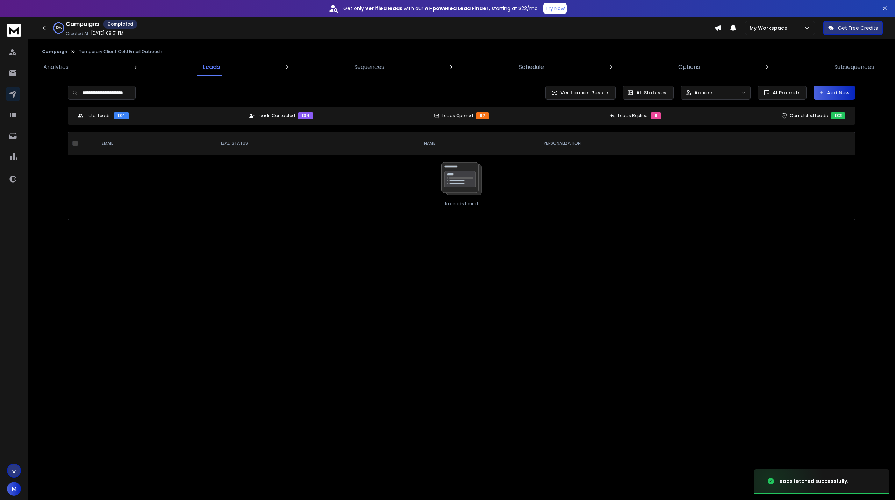
scroll to position [0, 2]
click at [112, 99] on input "**********" at bounding box center [102, 93] width 68 height 14
paste input "***"
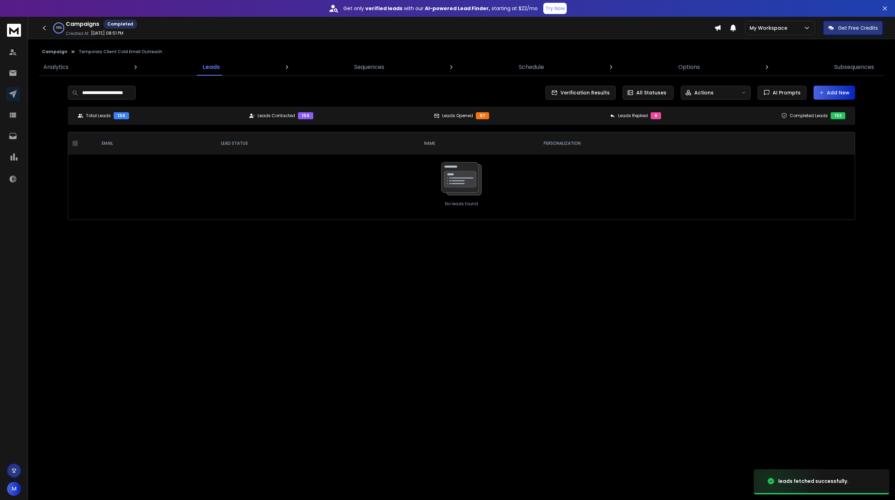
type input "**********"
click at [109, 87] on input "**********" at bounding box center [102, 93] width 68 height 14
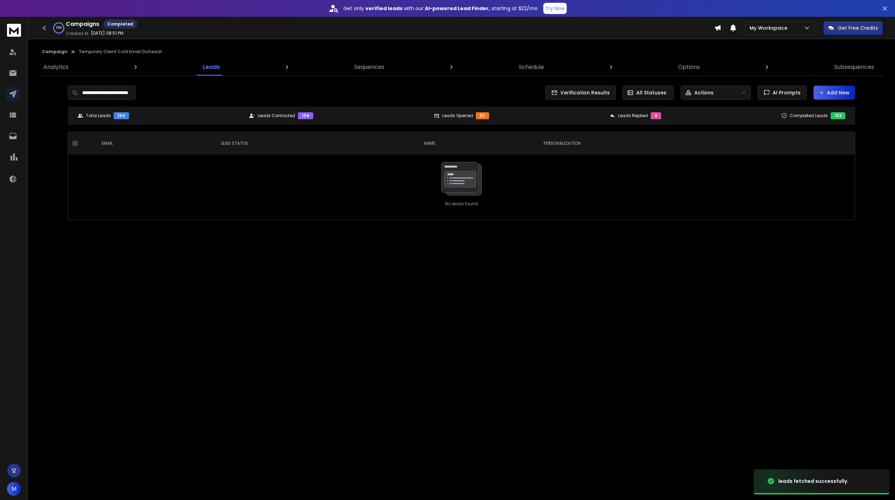
paste input
type input "**********"
click at [109, 87] on input "**********" at bounding box center [102, 93] width 68 height 14
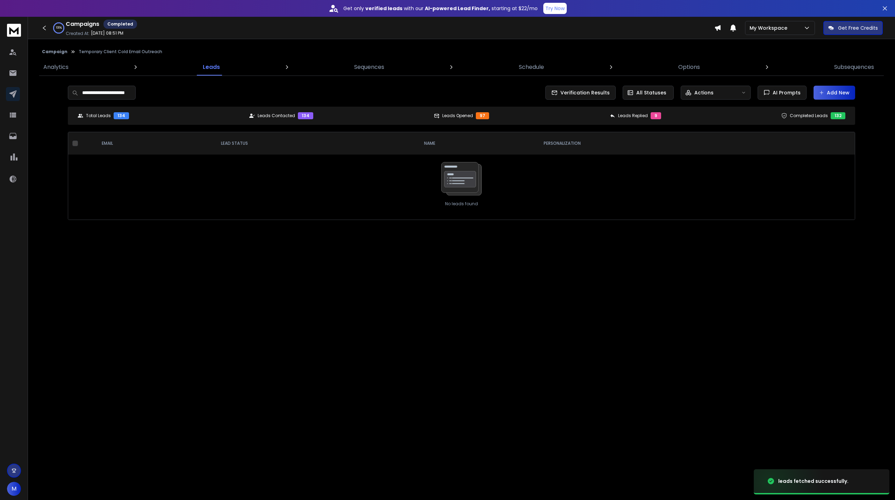
click at [109, 87] on input "**********" at bounding box center [102, 93] width 68 height 14
paste input "*"
type input "**********"
click at [109, 87] on input "**********" at bounding box center [102, 93] width 68 height 14
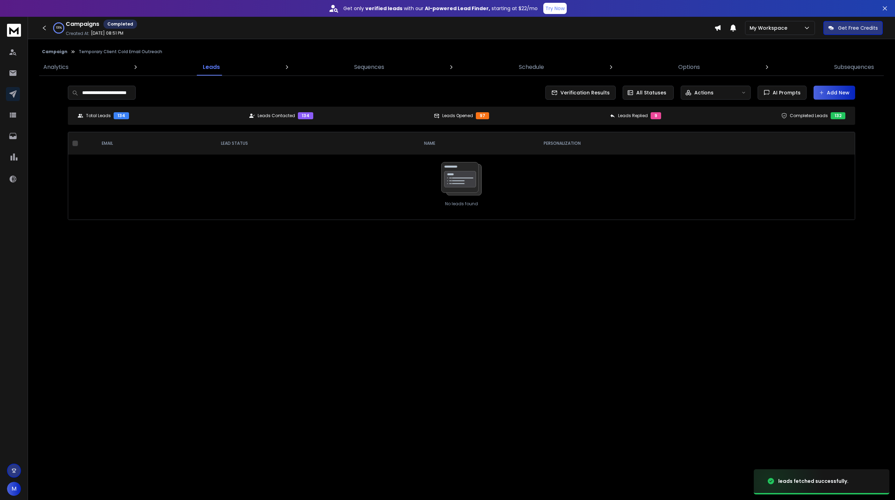
click at [109, 87] on input "**********" at bounding box center [102, 93] width 68 height 14
paste input
type input "**********"
click at [109, 86] on input "**********" at bounding box center [102, 93] width 68 height 14
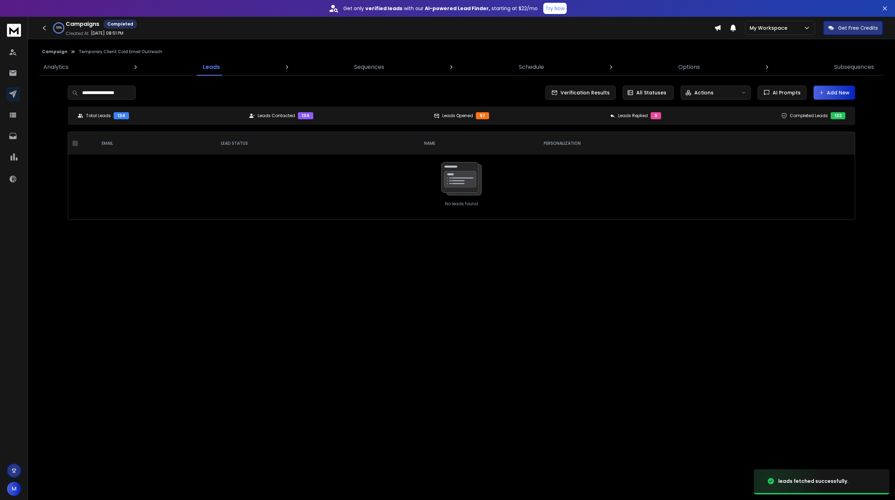
click at [109, 86] on input "**********" at bounding box center [102, 93] width 68 height 14
paste input
type input "**********"
click at [109, 86] on input "**********" at bounding box center [102, 93] width 68 height 14
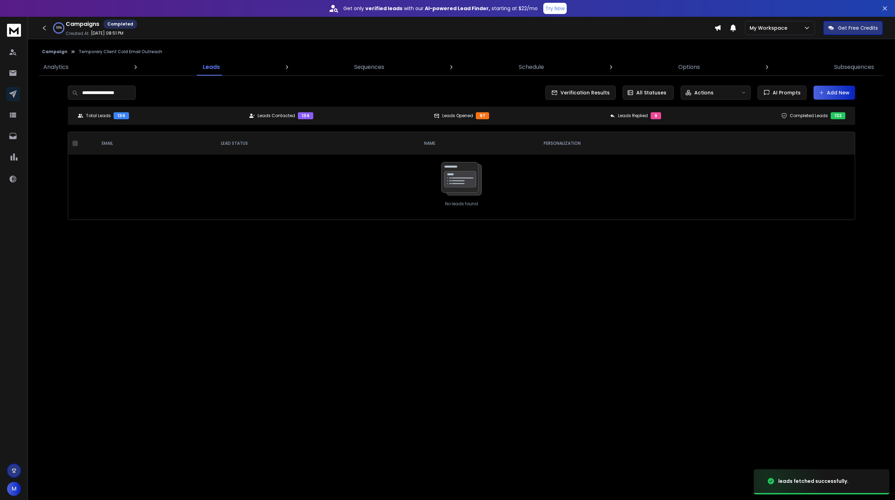
click at [109, 86] on input "**********" at bounding box center [102, 93] width 68 height 14
paste input
type input "**********"
click at [109, 86] on input "**********" at bounding box center [102, 93] width 68 height 14
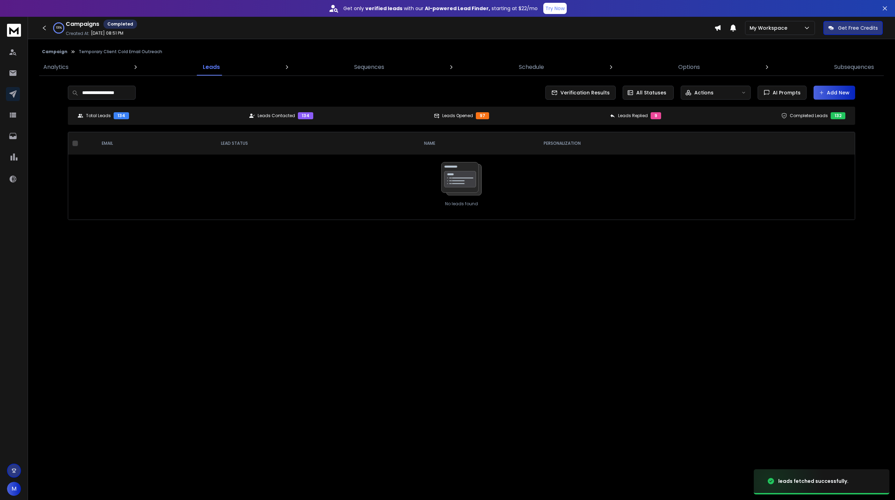
click at [109, 86] on input "**********" at bounding box center [102, 93] width 68 height 14
paste input "******"
type input "**********"
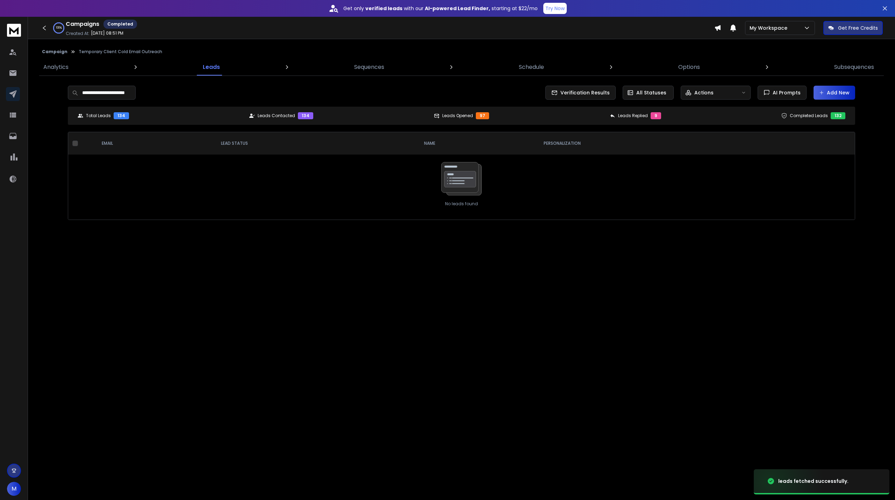
click at [109, 86] on input "**********" at bounding box center [102, 93] width 68 height 14
paste input "****"
type input "**********"
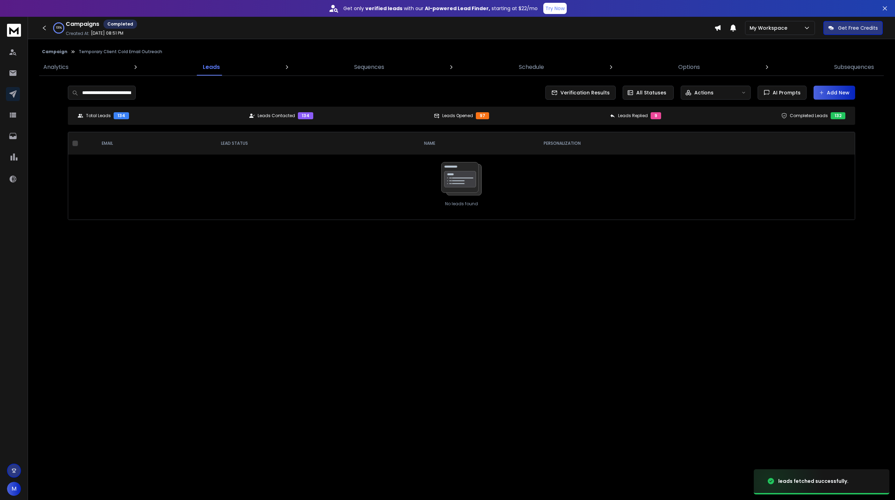
scroll to position [0, 13]
click at [109, 86] on input "**********" at bounding box center [102, 93] width 68 height 14
paste input
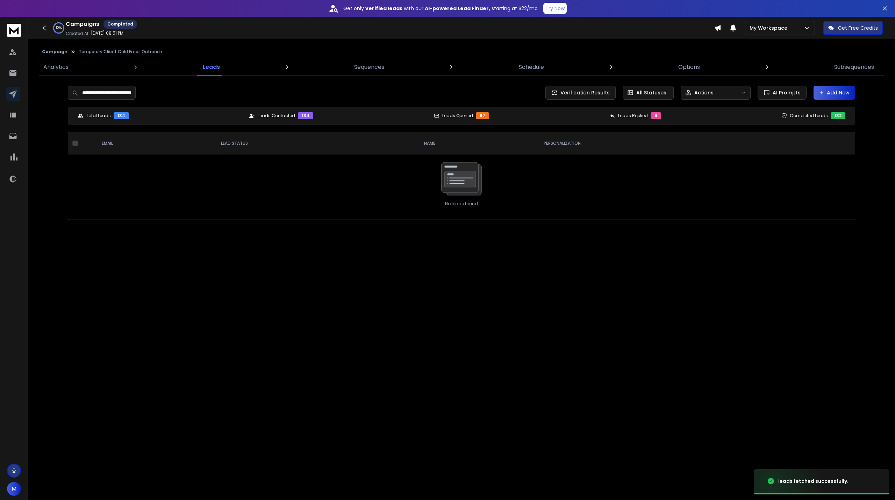
type input "**********"
click at [109, 86] on input "**********" at bounding box center [102, 93] width 68 height 14
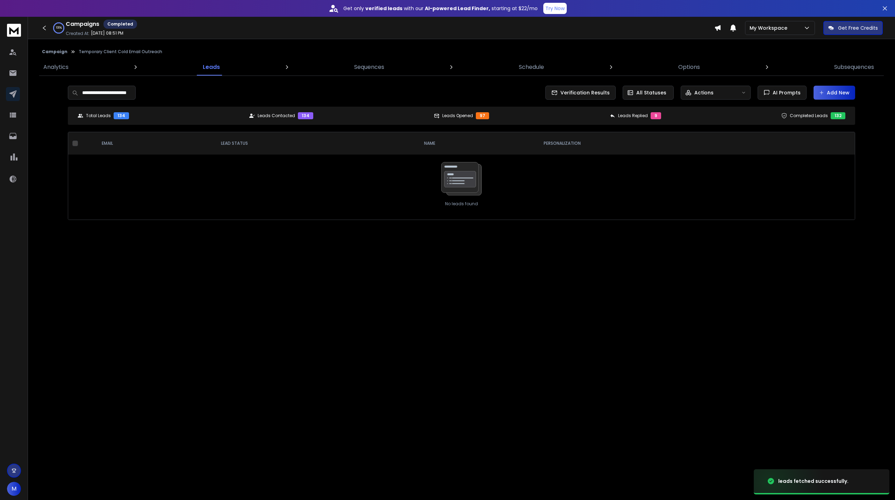
paste input "**"
type input "**********"
click at [351, 63] on link "Sequences" at bounding box center [369, 67] width 38 height 17
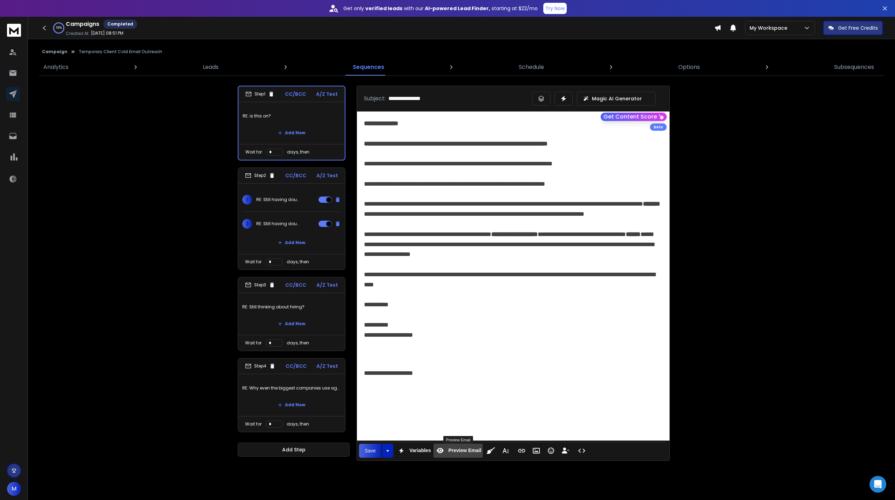
click at [457, 452] on span "Preview Email" at bounding box center [465, 451] width 36 height 6
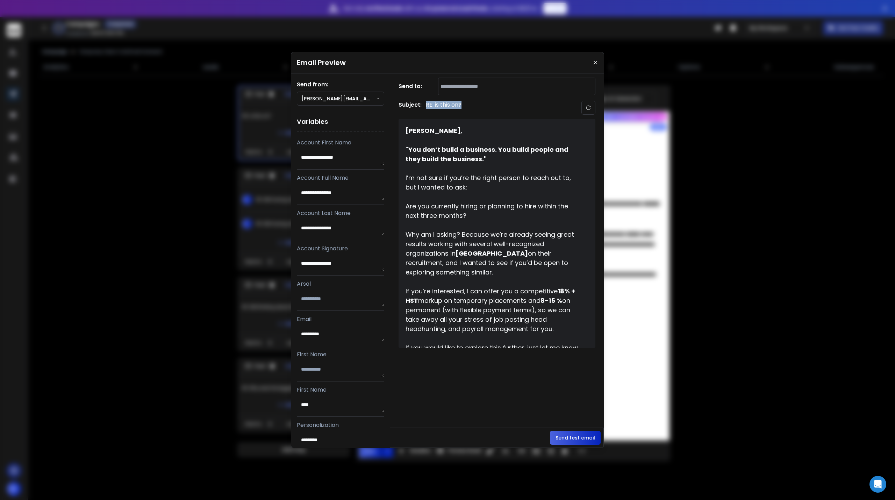
drag, startPoint x: 429, startPoint y: 103, endPoint x: 469, endPoint y: 99, distance: 40.4
click at [469, 99] on div "Send to: Subject: RE: is this on? Alex, "You don’t build a business. You build …" at bounding box center [497, 210] width 214 height 274
copy p "RE: is this on?"
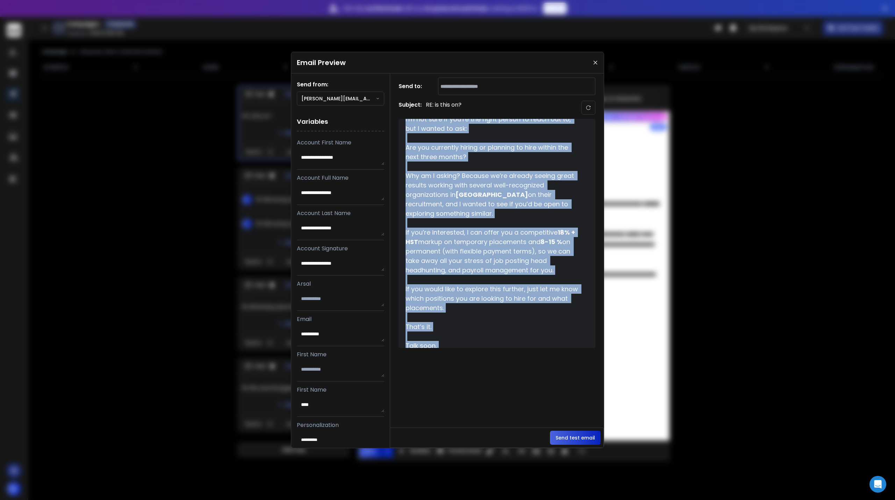
scroll to position [154, 0]
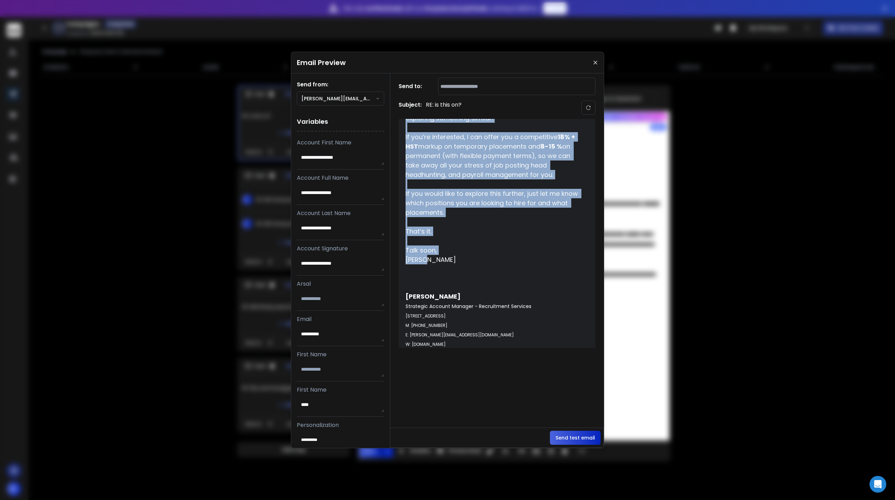
drag, startPoint x: 408, startPoint y: 133, endPoint x: 467, endPoint y: 262, distance: 142.4
click at [467, 187] on div "Alex, "You don’t build a business. You build people and they build the business…" at bounding box center [493, 79] width 175 height 215
copy div "Alex, "You don’t build a business. You build people and they build the business…"
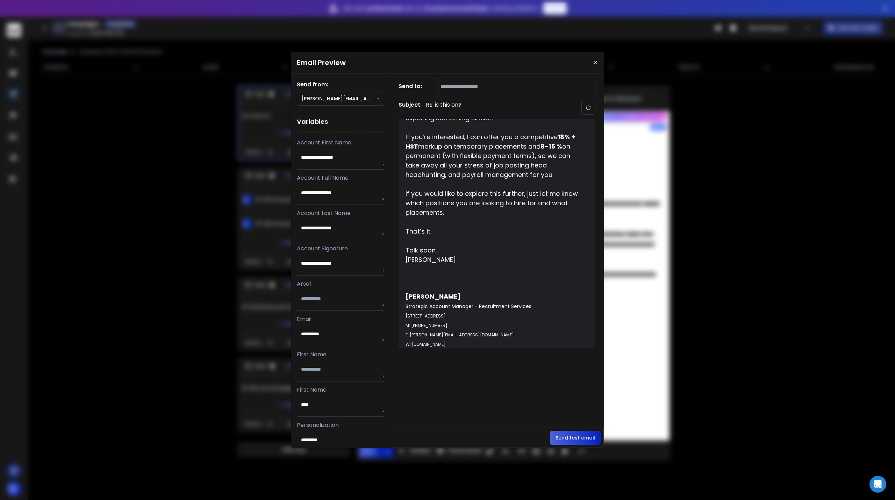
click at [81, 92] on div "**********" at bounding box center [447, 250] width 895 height 411
click at [594, 62] on icon at bounding box center [596, 63] width 6 height 6
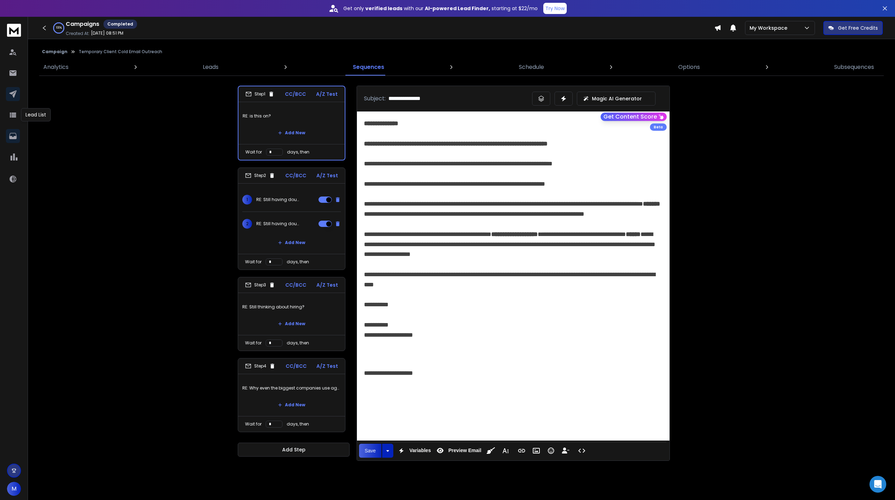
click at [11, 137] on icon at bounding box center [12, 136] width 7 height 6
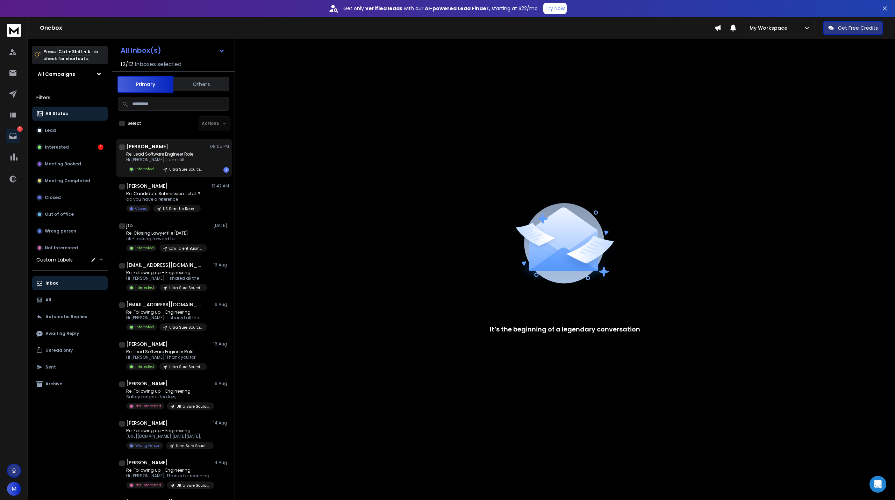
click at [156, 148] on h1 "[PERSON_NAME]" at bounding box center [147, 146] width 42 height 7
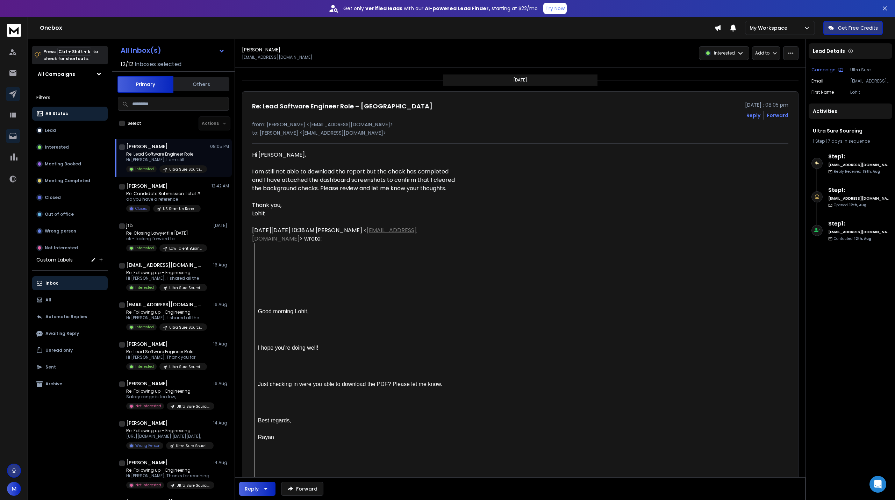
click at [8, 95] on link at bounding box center [13, 94] width 14 height 14
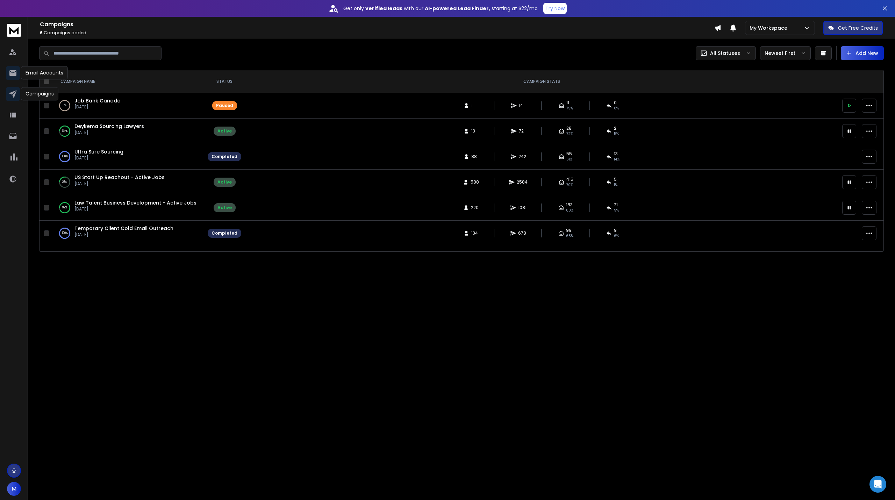
click at [10, 71] on icon at bounding box center [12, 73] width 7 height 6
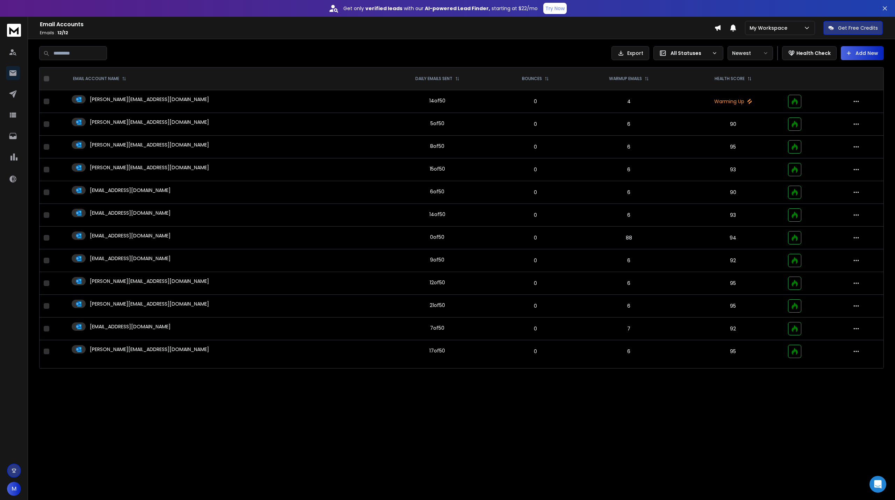
click at [423, 360] on tr "ali@talentvibemail.com 17 of 50 0 6 95" at bounding box center [462, 351] width 844 height 23
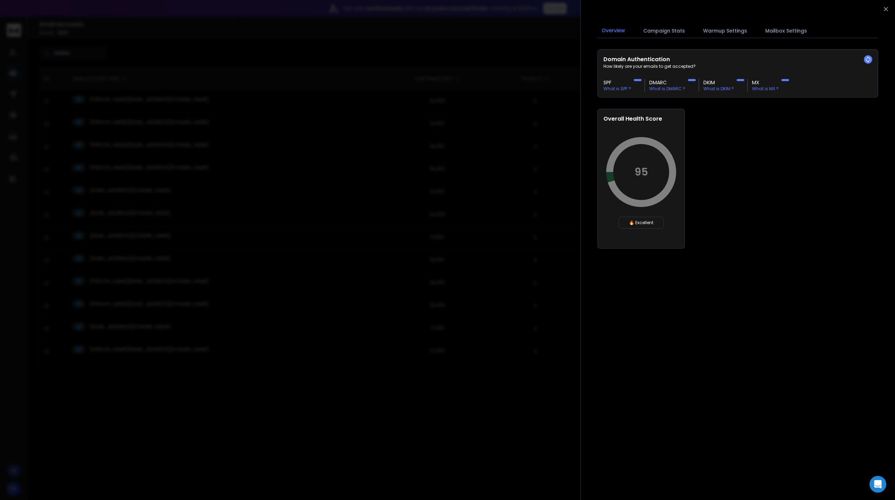
click at [476, 241] on div at bounding box center [447, 250] width 895 height 500
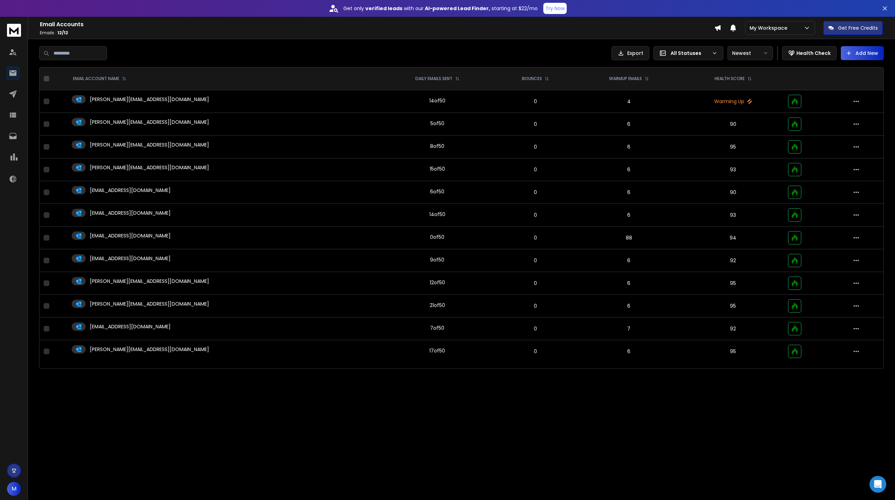
click at [683, 353] on td "95" at bounding box center [733, 351] width 101 height 23
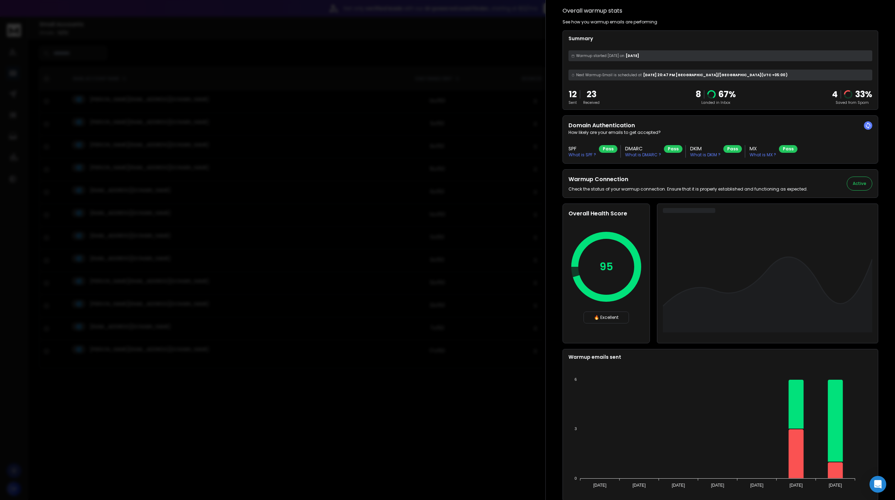
scroll to position [71, 0]
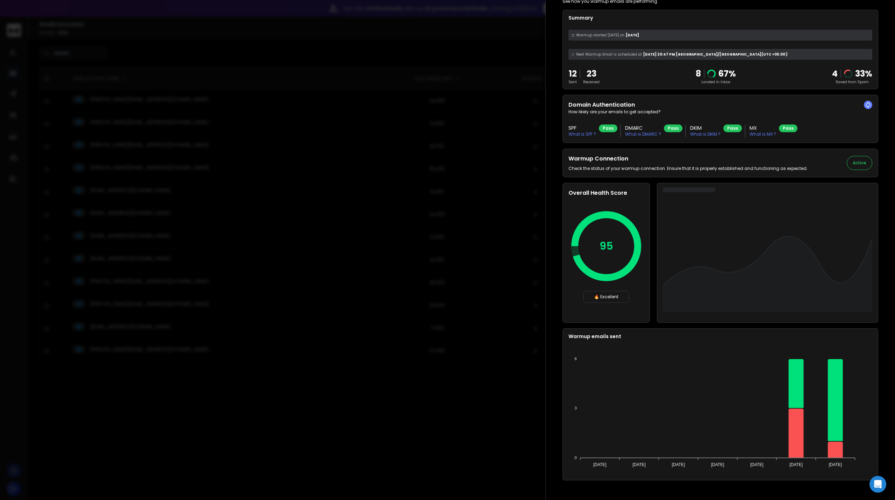
click at [424, 333] on div at bounding box center [447, 250] width 895 height 500
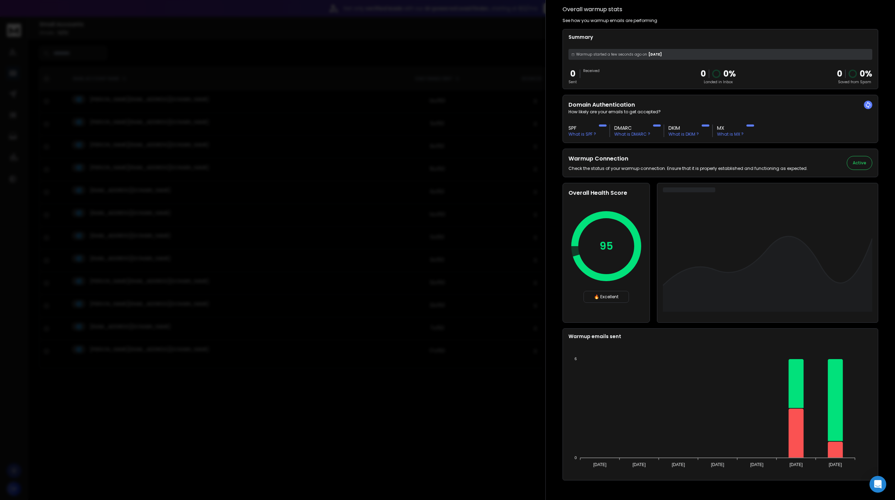
scroll to position [52, 0]
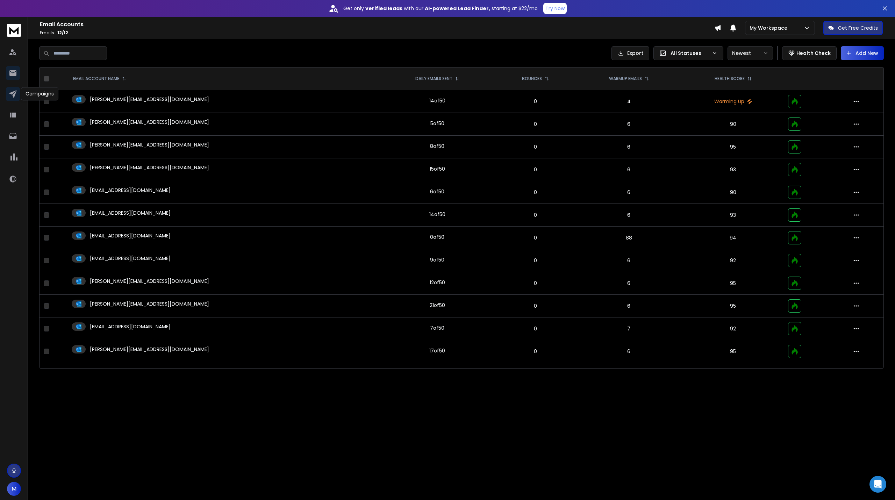
click at [6, 94] on link at bounding box center [13, 94] width 14 height 14
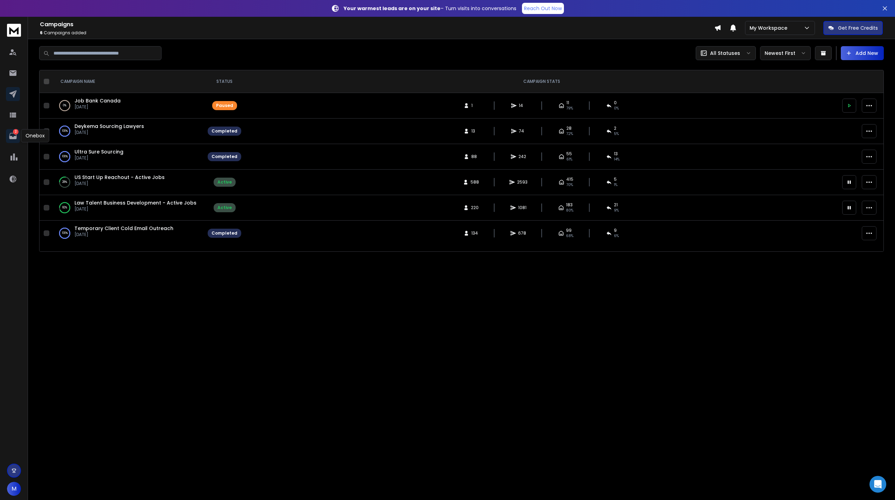
click at [14, 135] on p "2" at bounding box center [16, 132] width 6 height 6
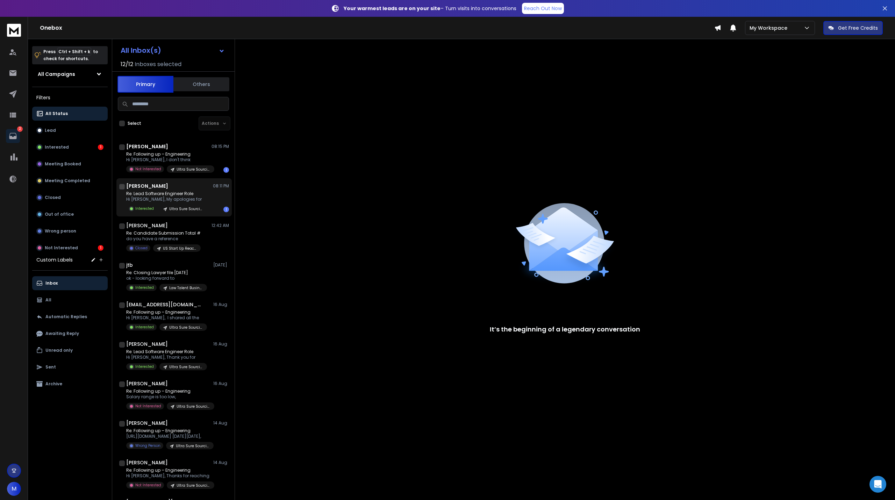
click at [188, 195] on p "Re: Lead Software Engineer Role" at bounding box center [166, 194] width 81 height 6
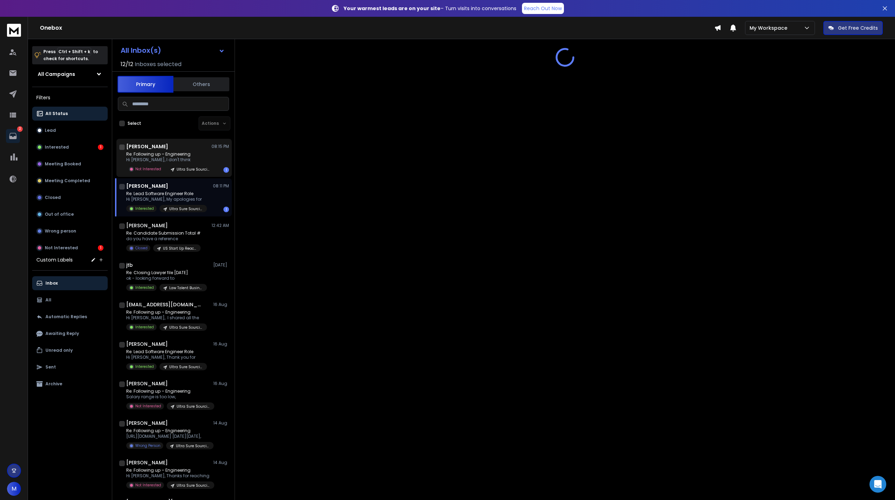
click at [164, 157] on p "Hi Rayan, I don't think" at bounding box center [168, 160] width 84 height 6
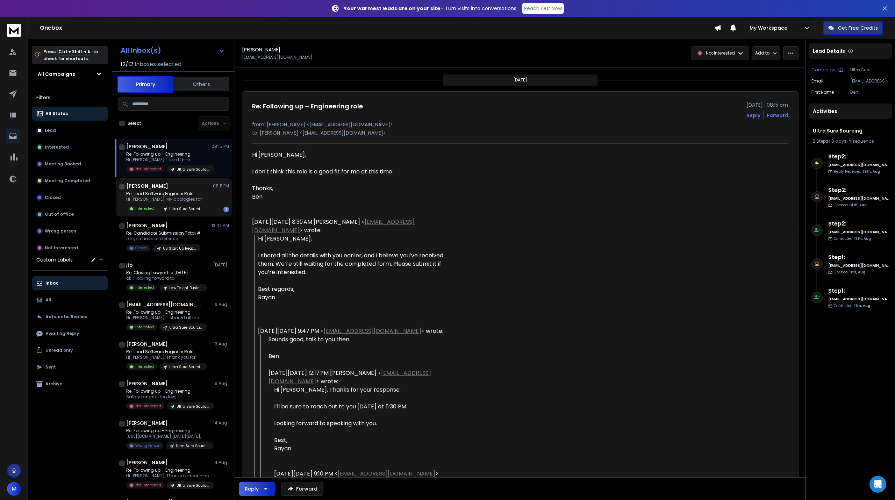
click at [163, 197] on p "Hi Rayan, My apologies for" at bounding box center [166, 200] width 81 height 6
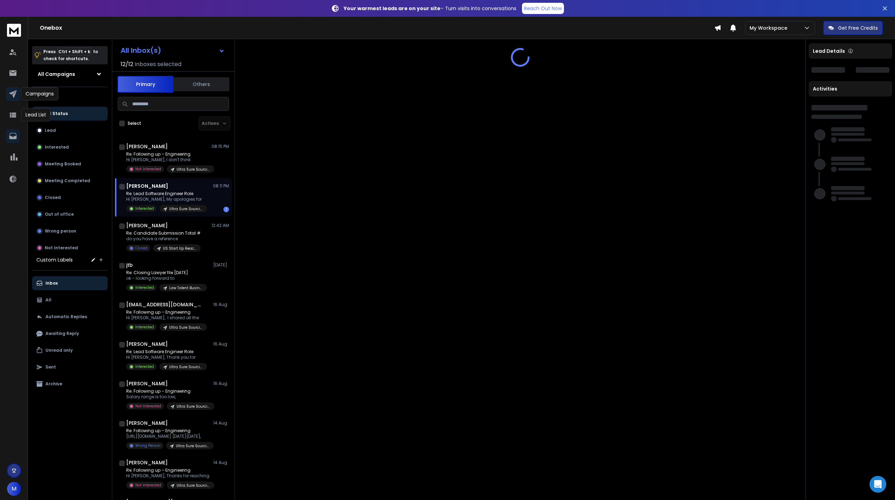
click at [13, 95] on icon at bounding box center [12, 93] width 7 height 7
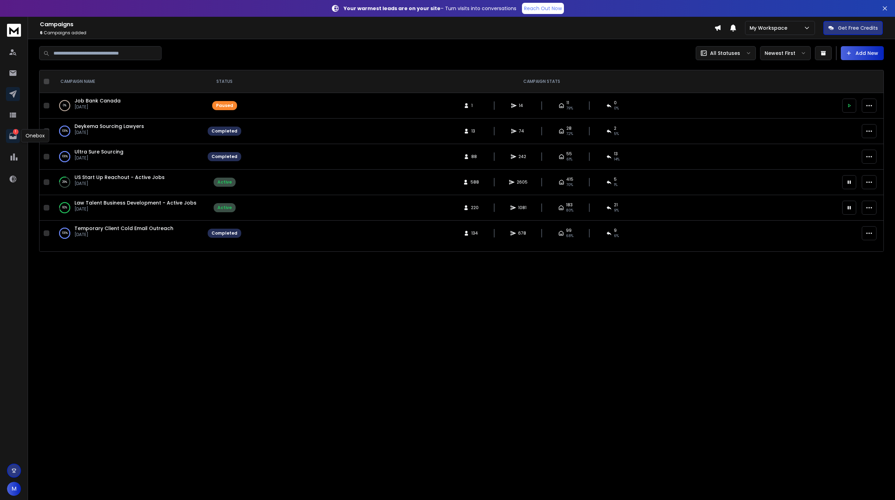
click at [7, 138] on link "1" at bounding box center [13, 136] width 14 height 14
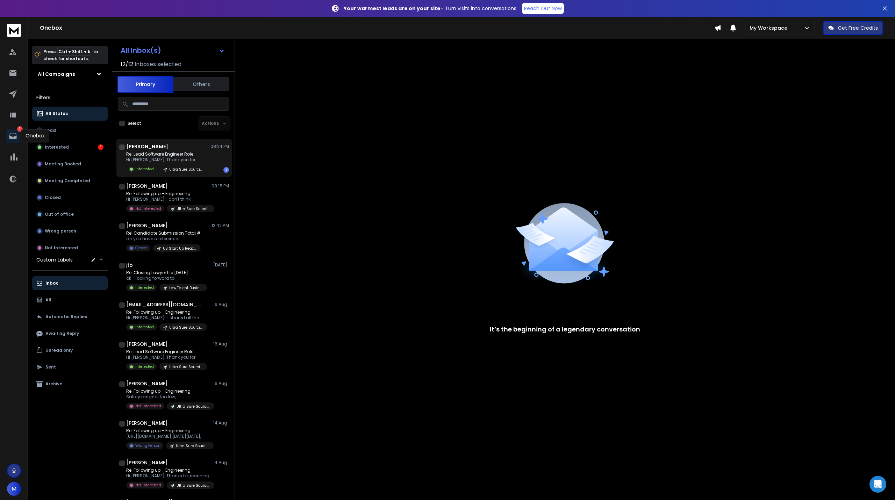
click at [185, 161] on p "Hi [PERSON_NAME], Thank you for" at bounding box center [166, 160] width 81 height 6
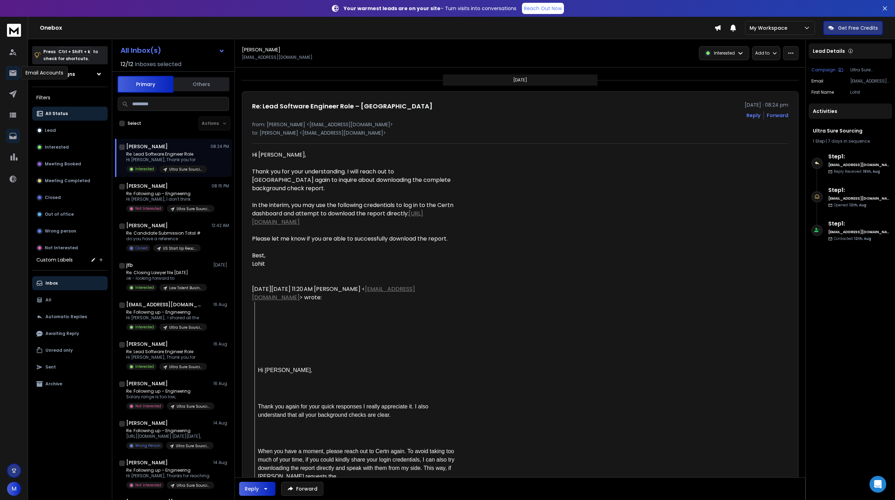
click at [7, 77] on link at bounding box center [13, 73] width 14 height 14
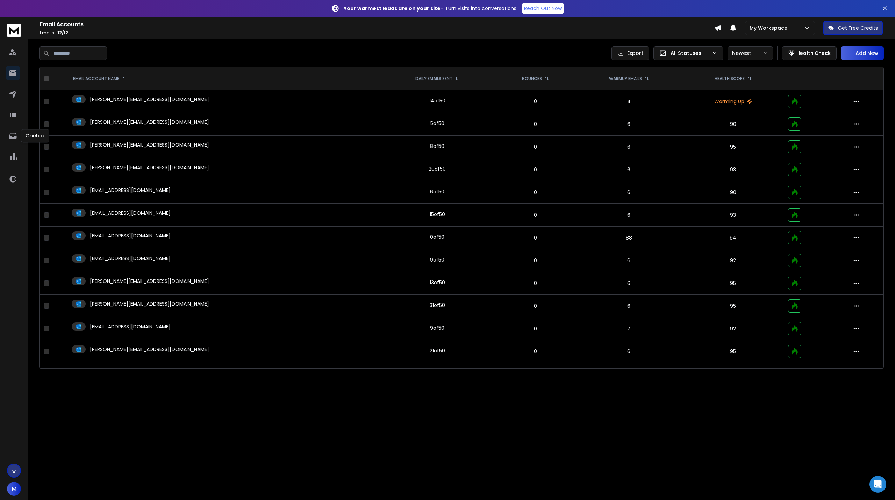
click at [3, 139] on div "M" at bounding box center [14, 260] width 28 height 486
click at [5, 138] on div "M" at bounding box center [14, 260] width 28 height 486
click at [10, 137] on icon at bounding box center [12, 136] width 7 height 6
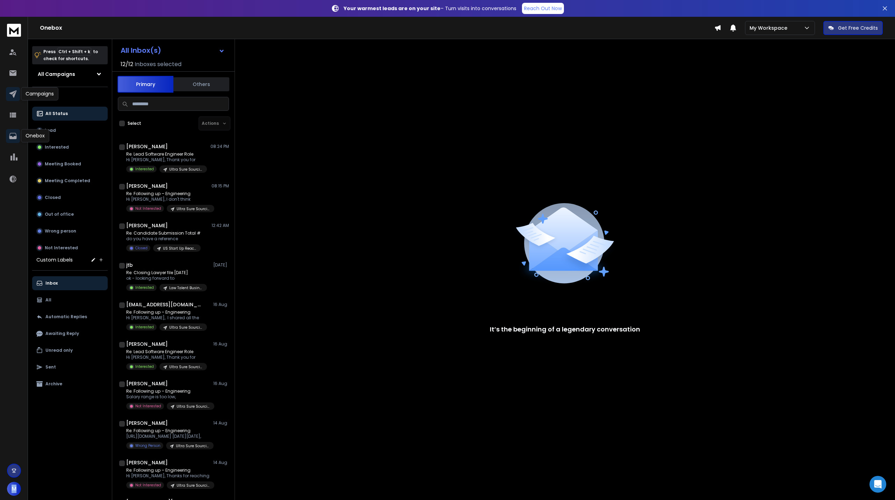
click at [14, 98] on icon at bounding box center [13, 94] width 8 height 8
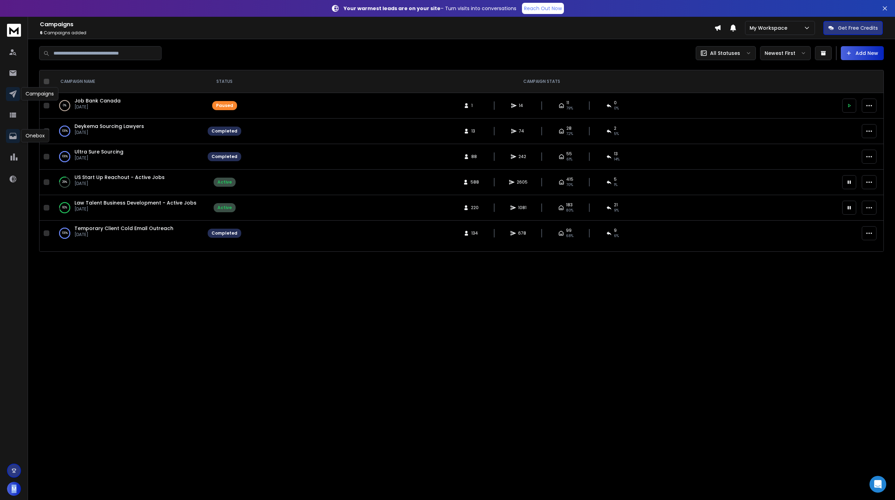
click at [6, 142] on link at bounding box center [13, 136] width 14 height 14
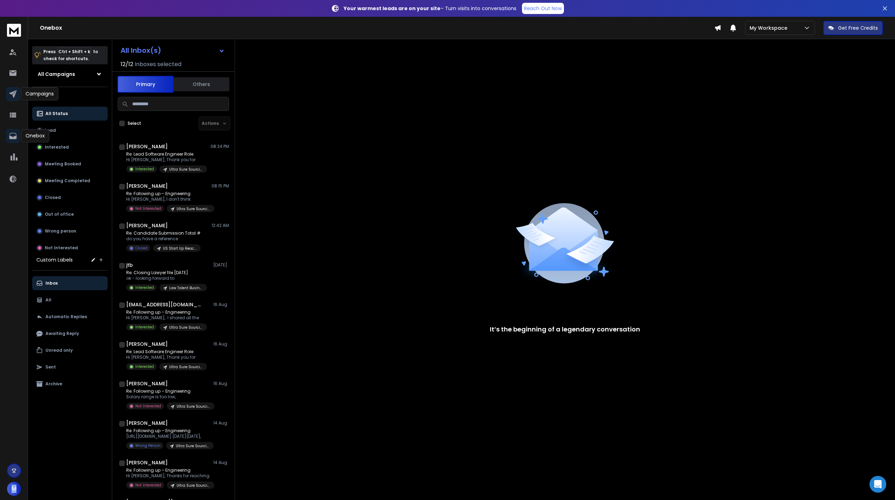
click at [7, 93] on link at bounding box center [13, 94] width 14 height 14
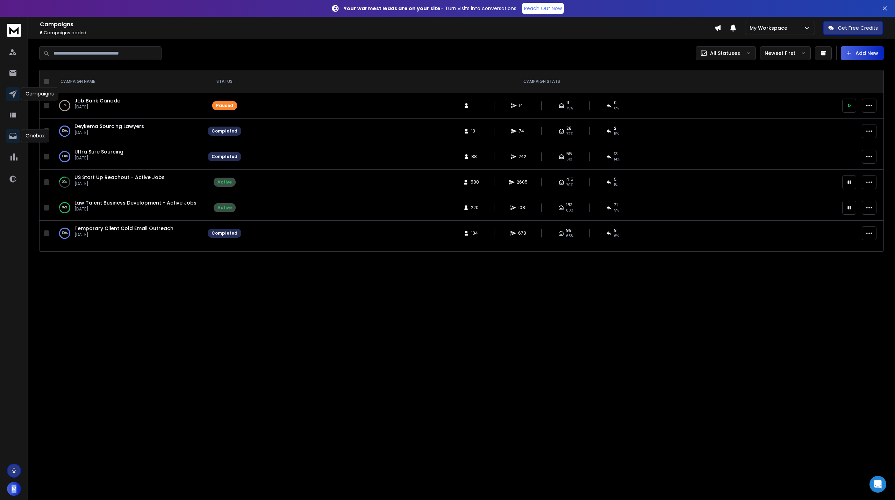
click at [13, 136] on icon at bounding box center [13, 136] width 8 height 8
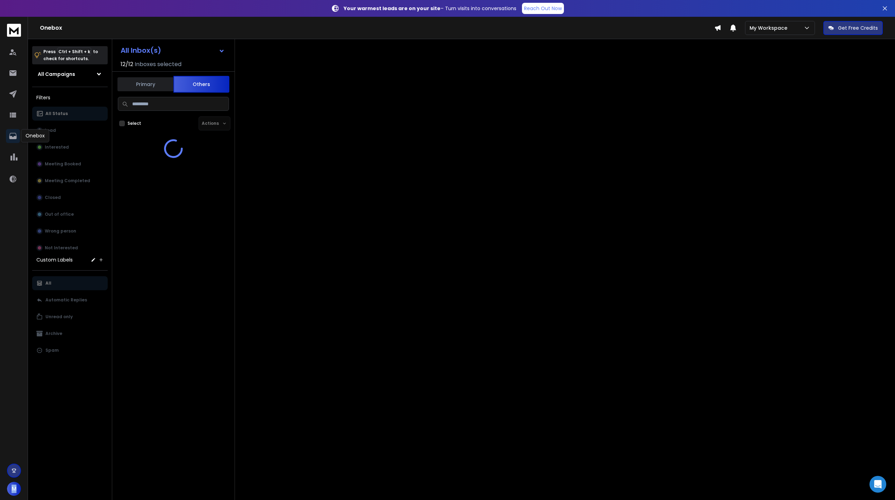
click at [213, 88] on button "Others" at bounding box center [201, 84] width 56 height 17
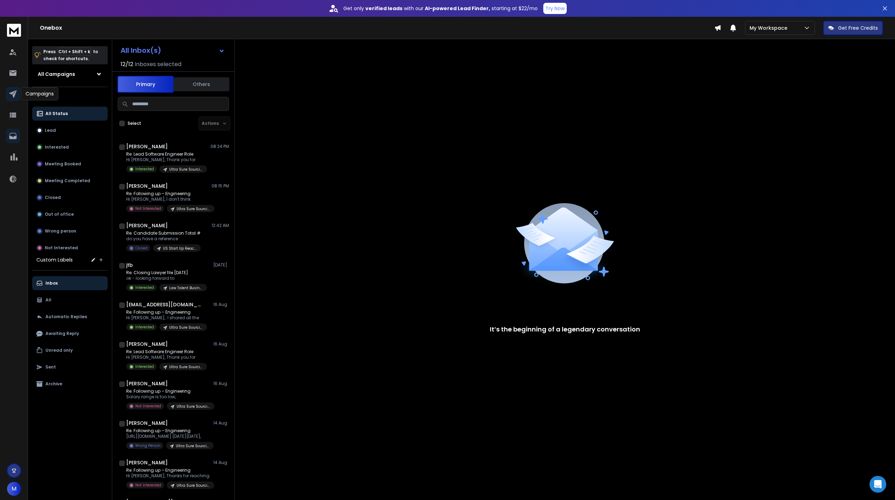
click at [13, 97] on icon at bounding box center [12, 93] width 7 height 7
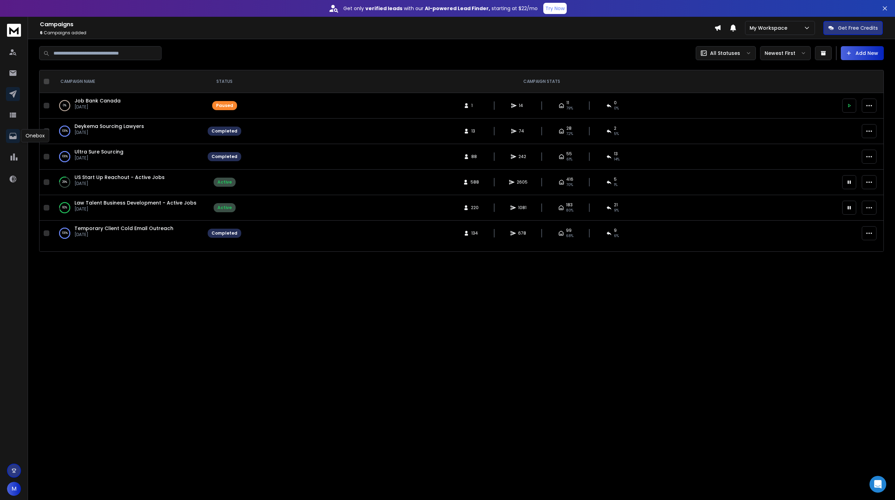
click at [13, 142] on link at bounding box center [13, 136] width 14 height 14
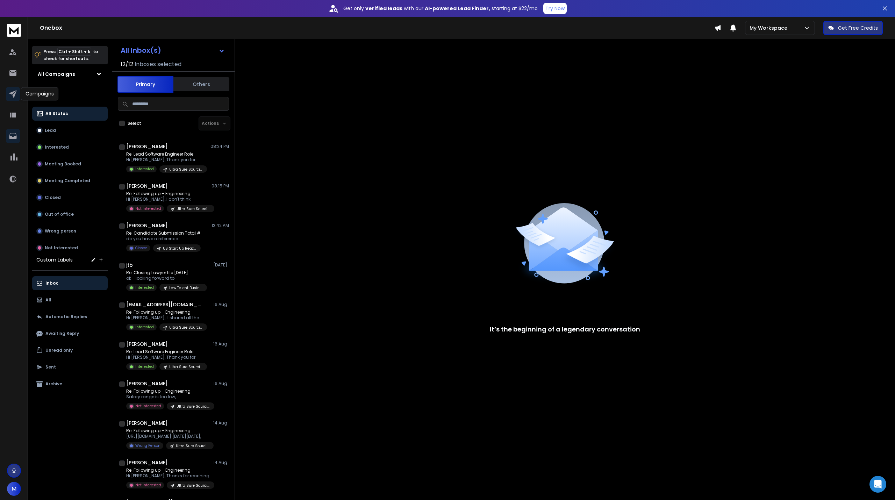
click at [10, 95] on icon at bounding box center [13, 94] width 8 height 8
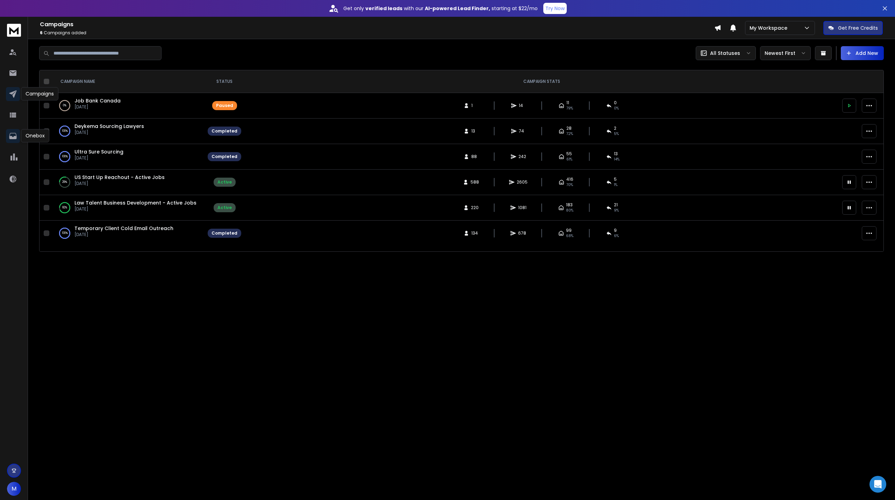
click at [14, 136] on icon at bounding box center [13, 136] width 8 height 8
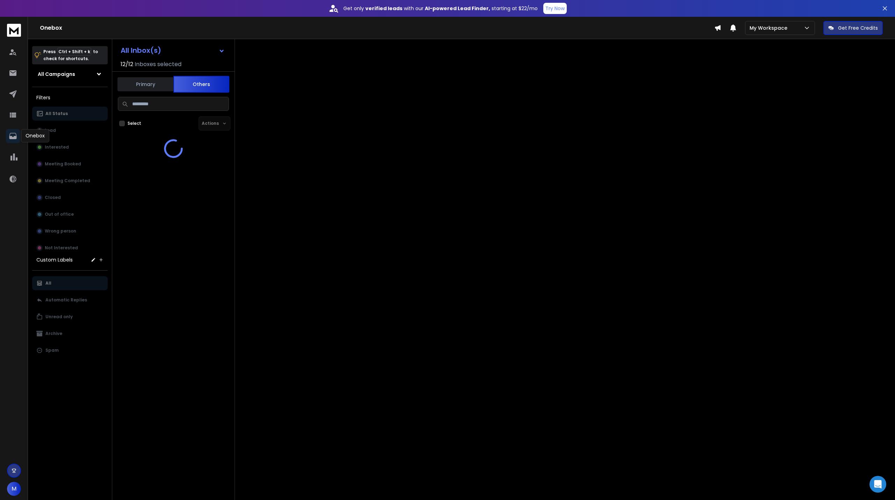
click at [207, 88] on button "Others" at bounding box center [201, 84] width 56 height 17
click at [148, 88] on button "Primary" at bounding box center [145, 84] width 56 height 17
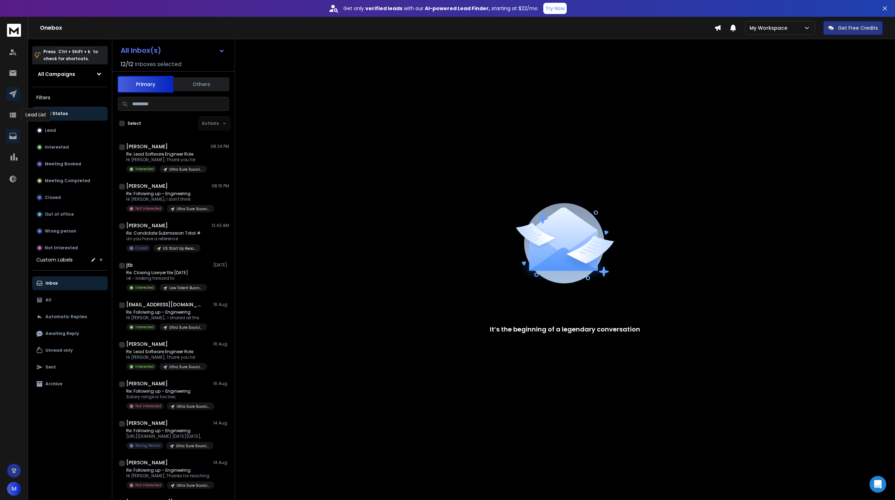
click at [18, 97] on link at bounding box center [13, 94] width 14 height 14
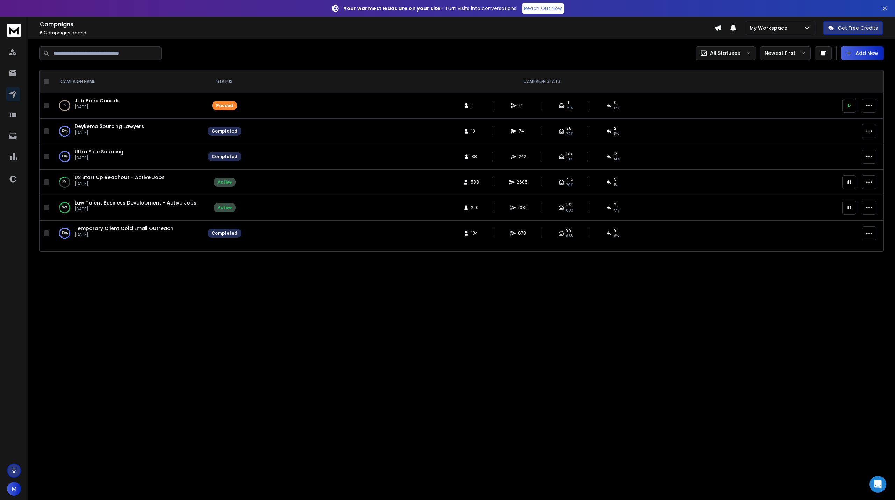
click at [20, 132] on div at bounding box center [14, 137] width 16 height 17
click at [19, 135] on link at bounding box center [13, 136] width 14 height 14
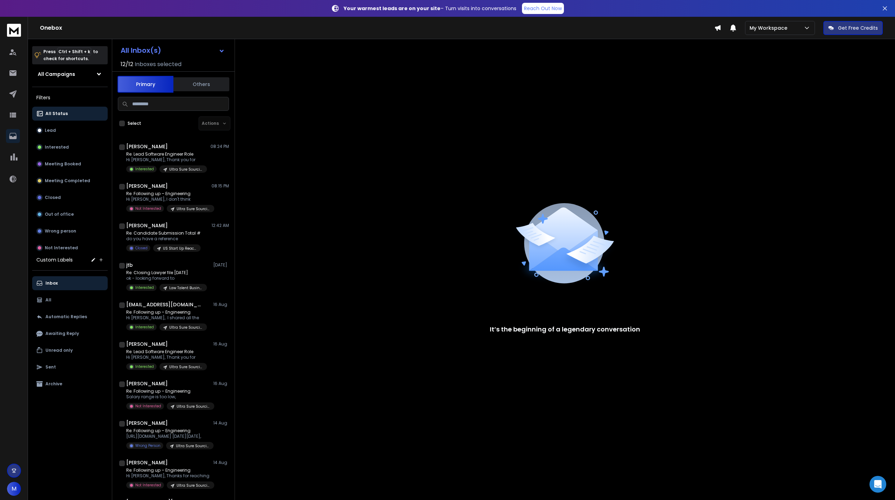
click at [202, 77] on button "Others" at bounding box center [201, 84] width 56 height 15
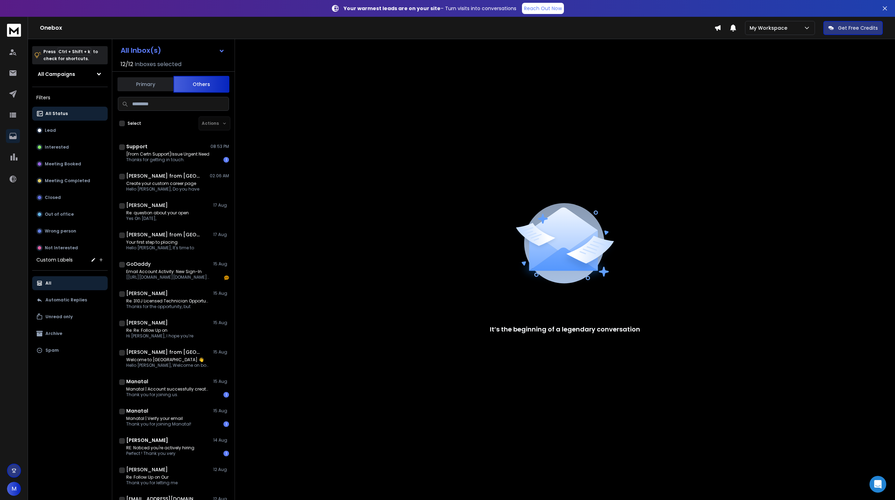
click at [136, 89] on button "Primary" at bounding box center [145, 84] width 56 height 15
